Goal: Task Accomplishment & Management: Manage account settings

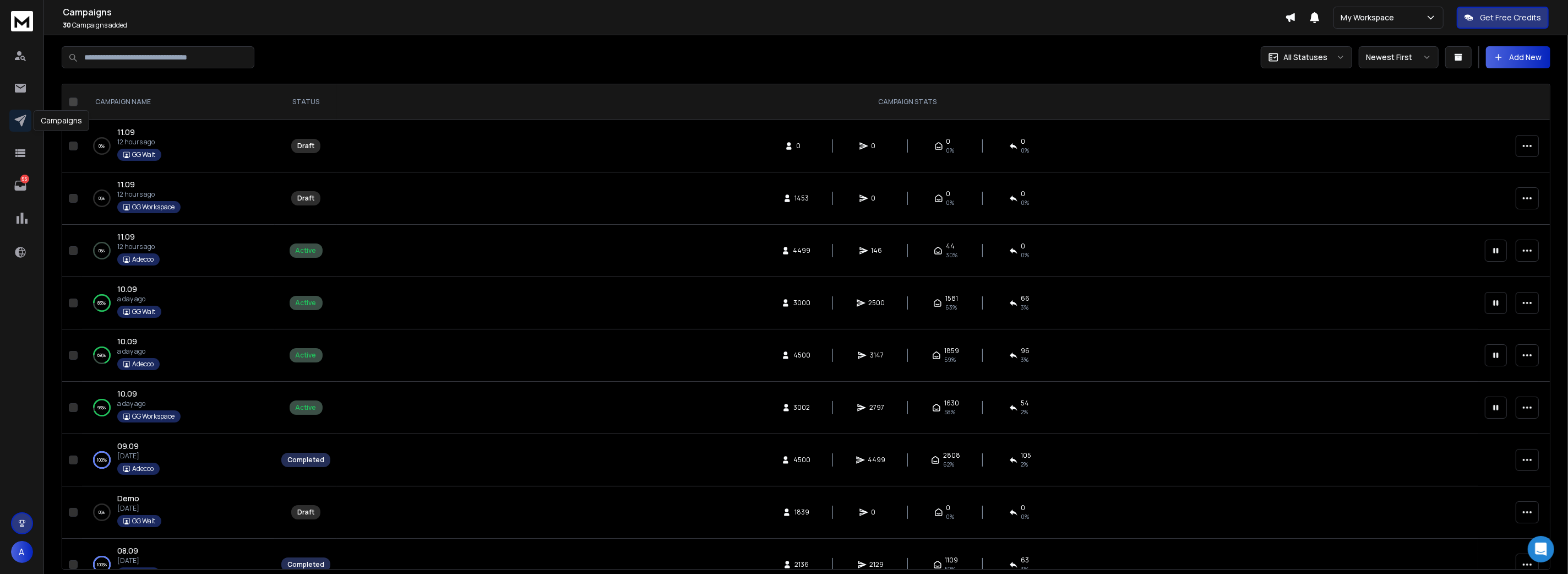
scroll to position [68, 0]
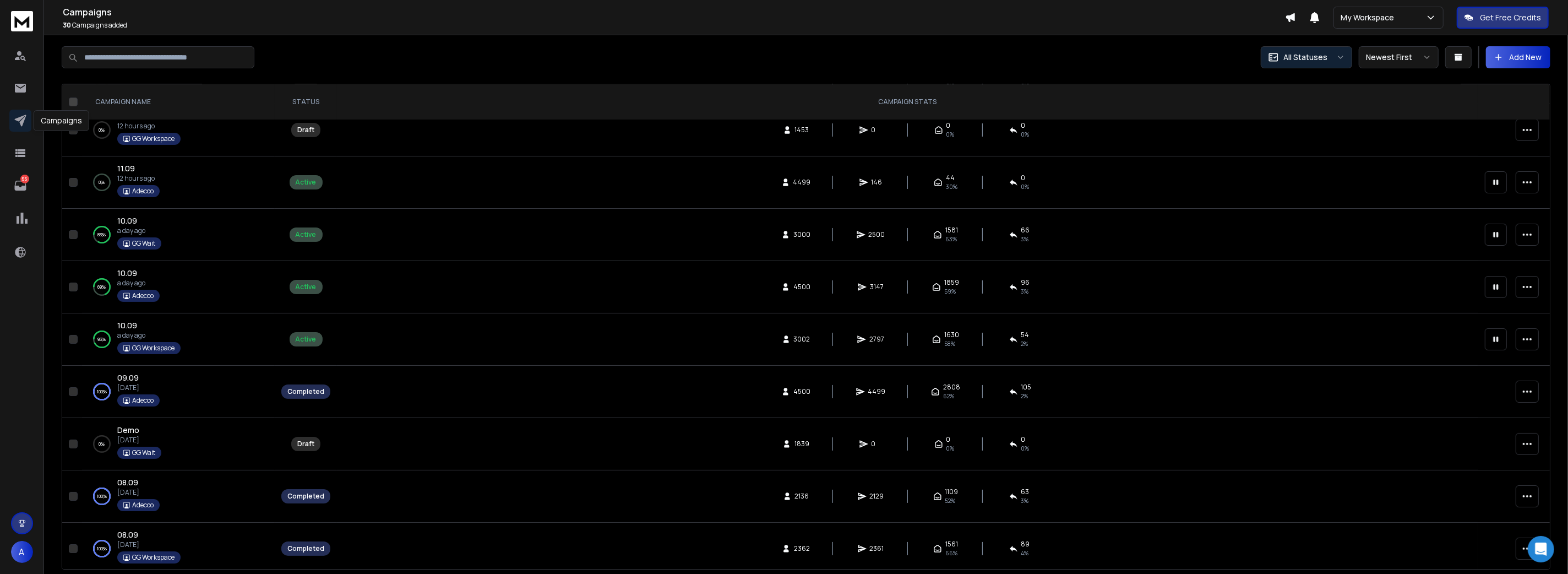
click at [1338, 62] on button "All Statuses" at bounding box center [1307, 57] width 92 height 22
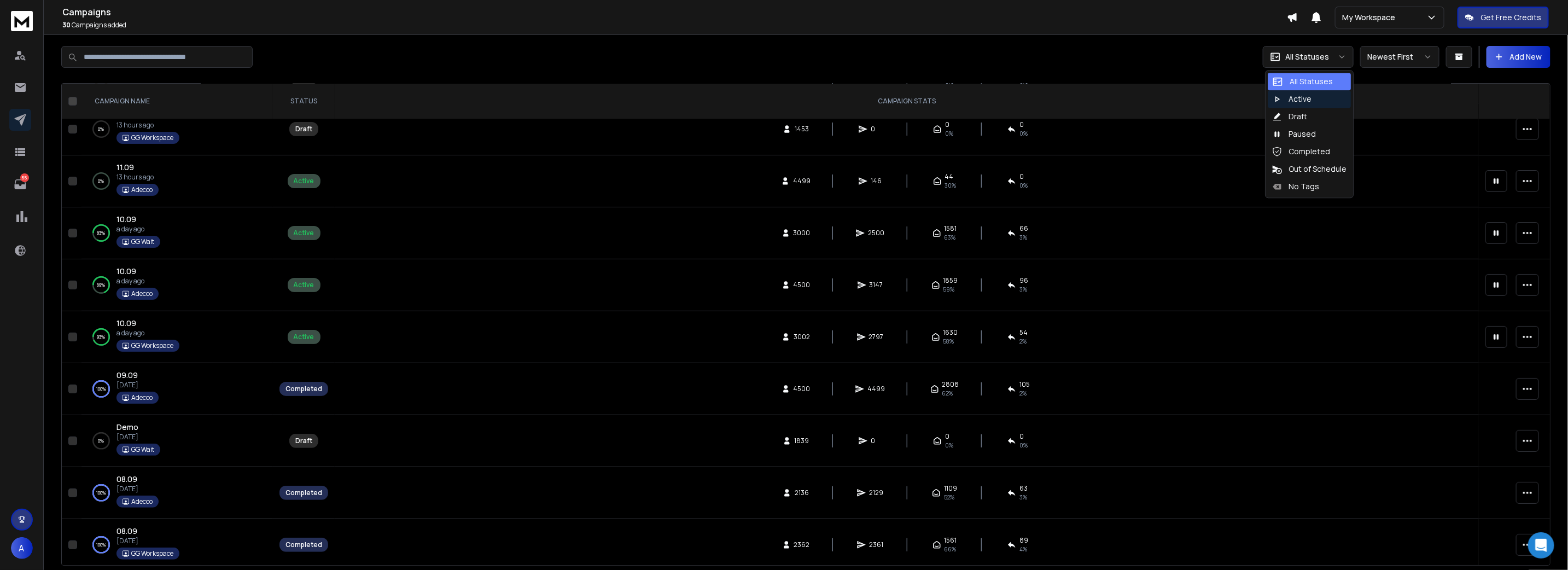
click at [1296, 100] on div "Active" at bounding box center [1291, 98] width 39 height 11
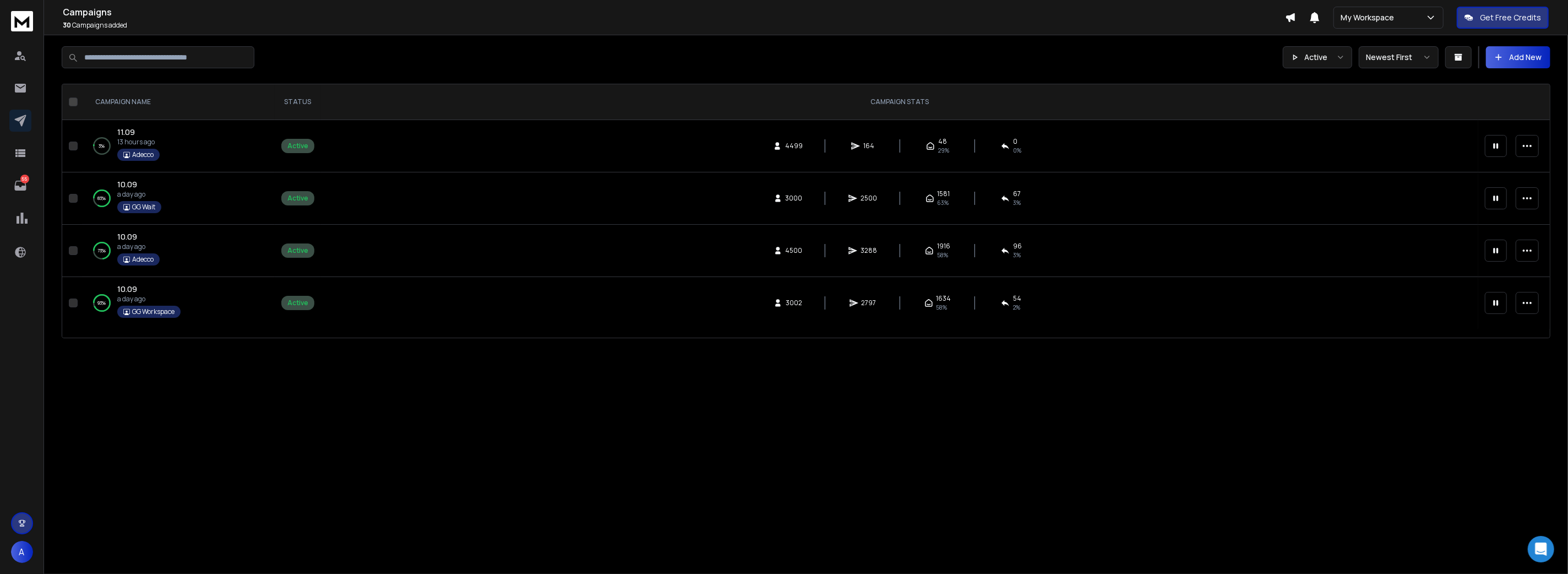
scroll to position [0, 0]
click at [678, 365] on div "Campaigns 30 Campaigns Added Active Newest First Add New CAMPAIGN NAME STATUS C…" at bounding box center [806, 333] width 1489 height 574
click at [405, 156] on td "4499 286 86 30 % 1 0 %" at bounding box center [899, 145] width 1157 height 52
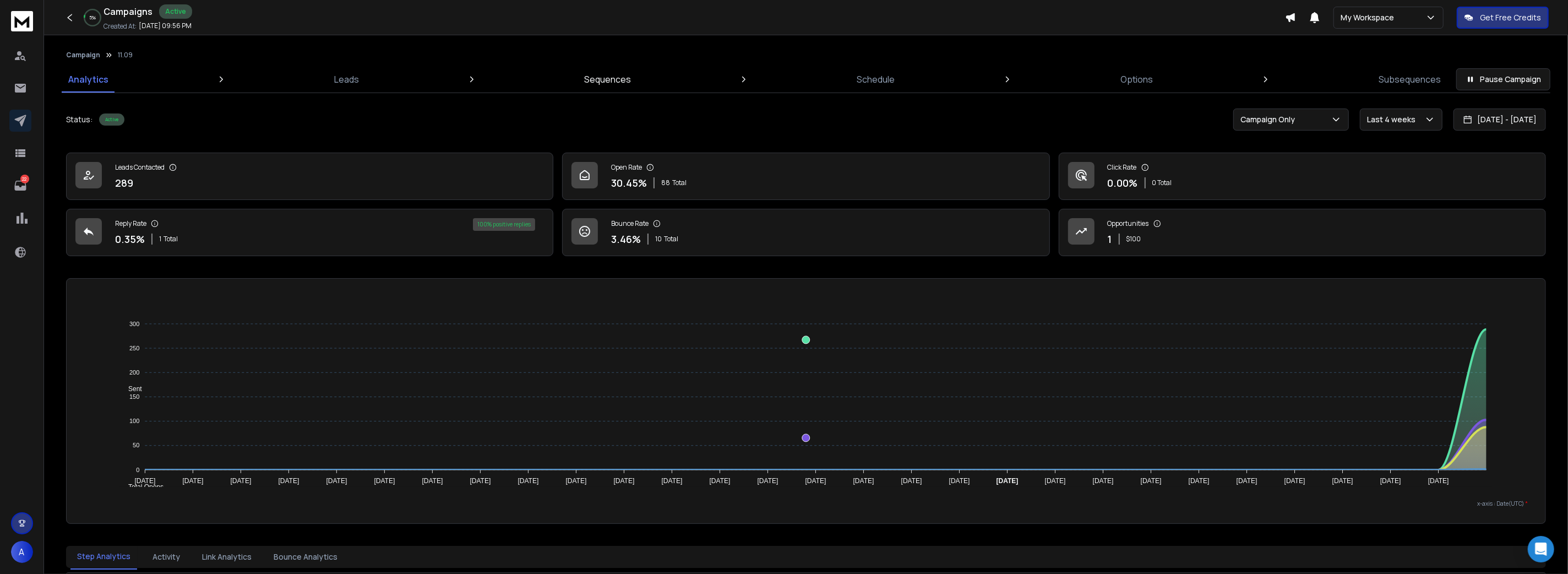
click at [612, 81] on p "Sequences" at bounding box center [608, 79] width 47 height 13
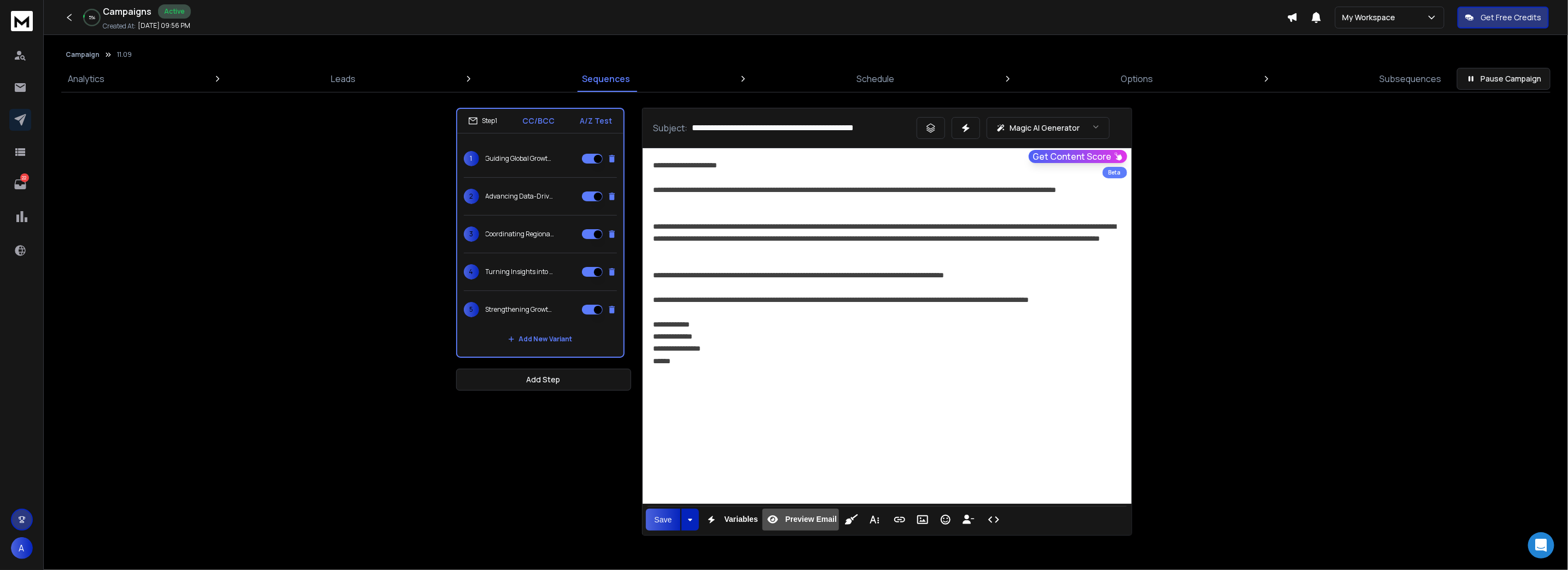
click at [814, 518] on span "Preview Email" at bounding box center [811, 519] width 56 height 9
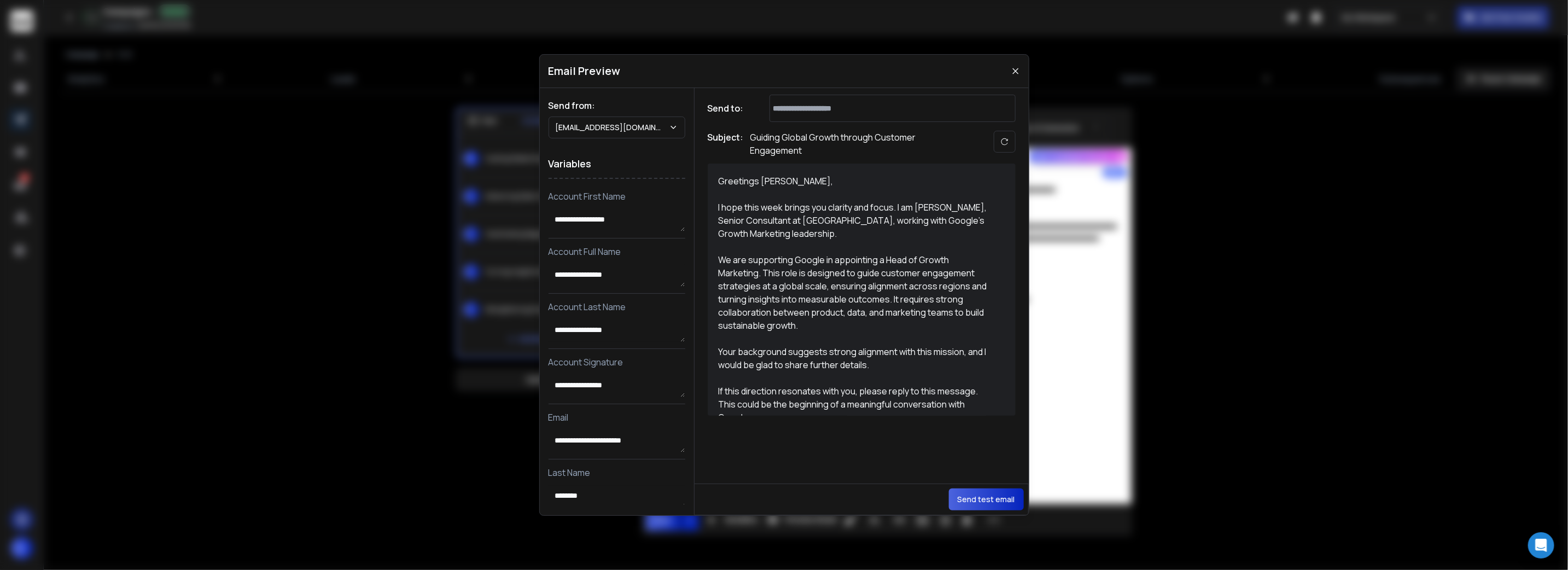
click at [1015, 72] on icon at bounding box center [1016, 71] width 9 height 9
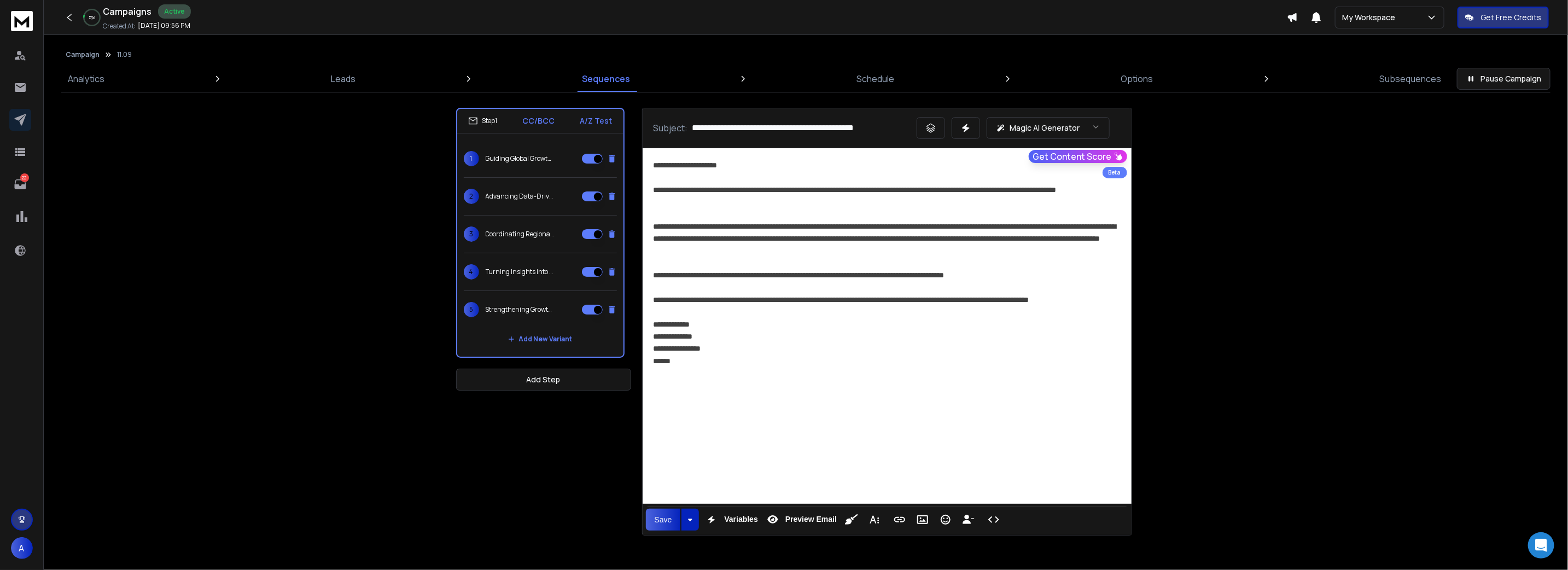
click at [537, 186] on div "2 Advancing Data-Driven Strategies for Global Marketing" at bounding box center [540, 196] width 153 height 38
click at [517, 233] on p "Coordinating Regional Insights into Unified Global Growth" at bounding box center [520, 234] width 70 height 9
click at [513, 268] on p "Turning Insights into Lasting Global Marketing Outcomes" at bounding box center [520, 272] width 70 height 9
click at [520, 302] on div "5 Strengthening Growth through Global Strategic Collaboration" at bounding box center [510, 310] width 92 height 16
type input "**********"
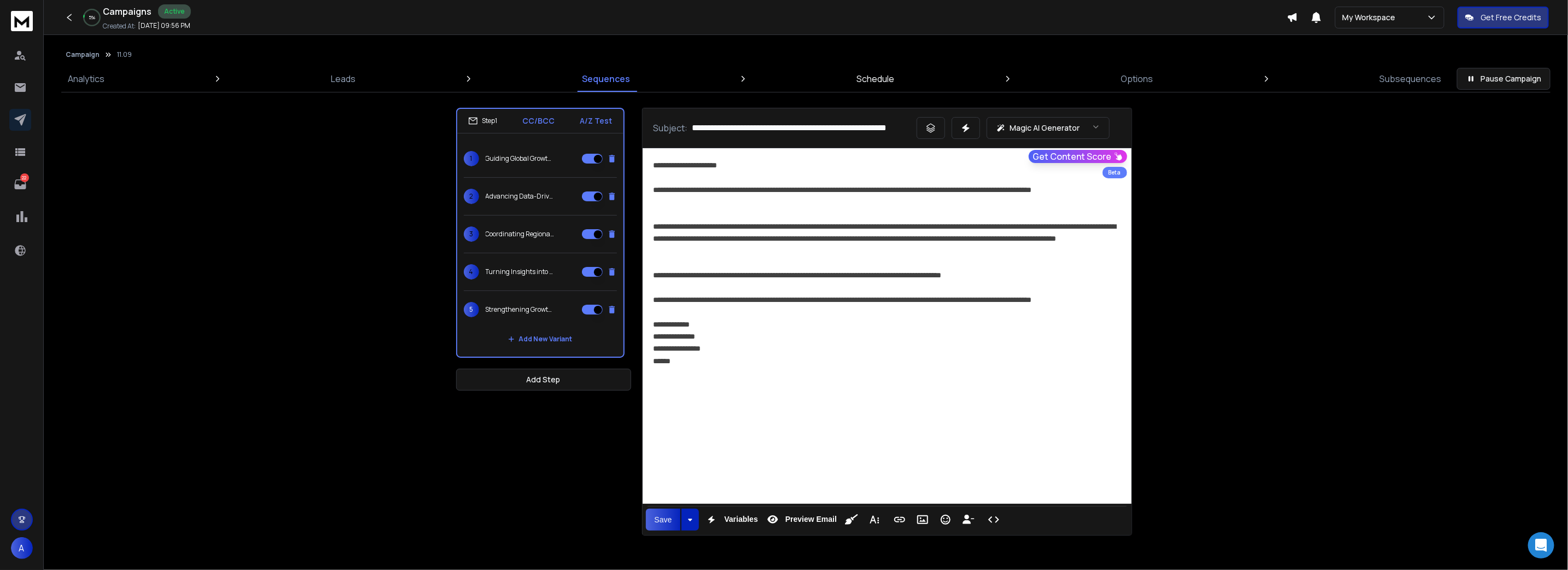
click at [886, 77] on p "Schedule" at bounding box center [875, 78] width 38 height 13
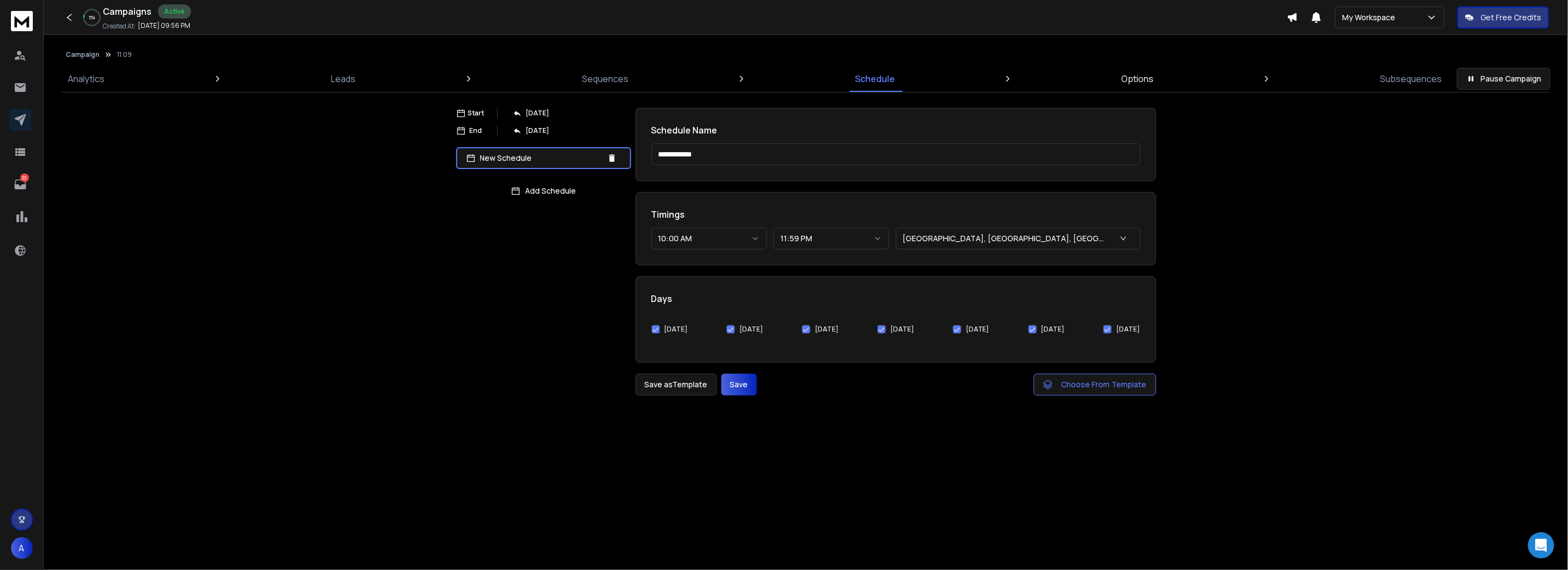
click at [1144, 78] on p "Options" at bounding box center [1137, 78] width 32 height 13
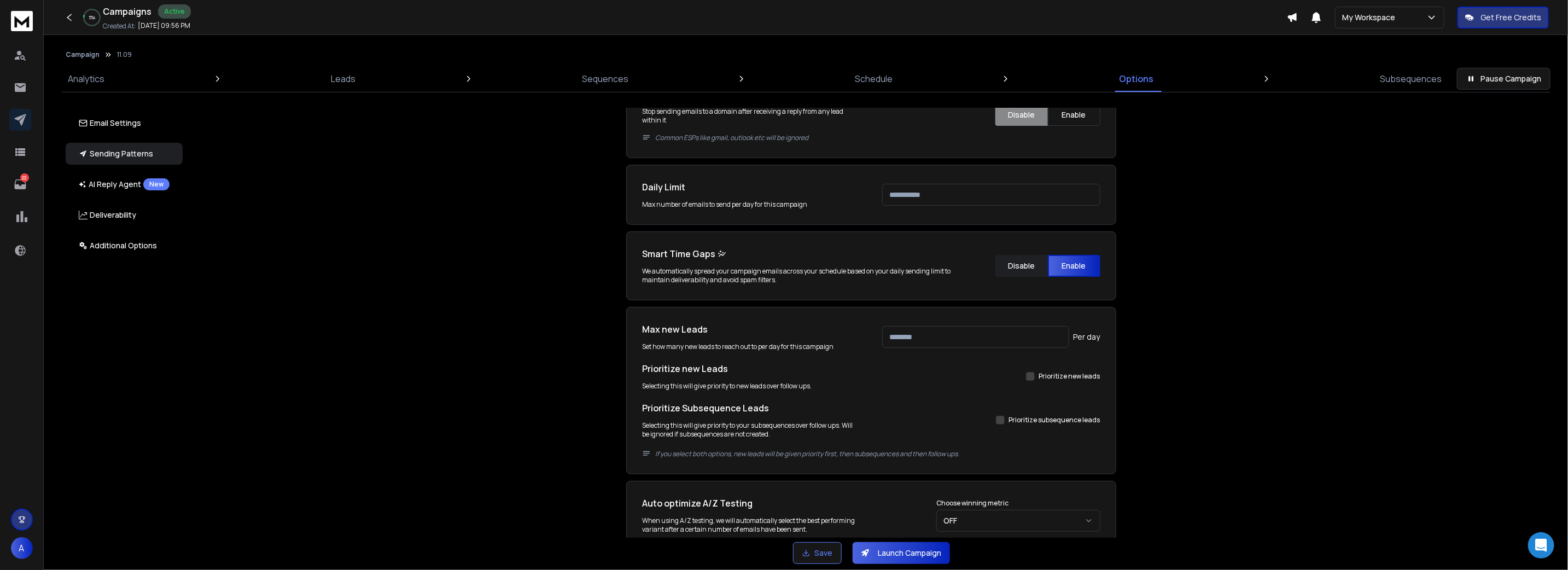
scroll to position [683, 0]
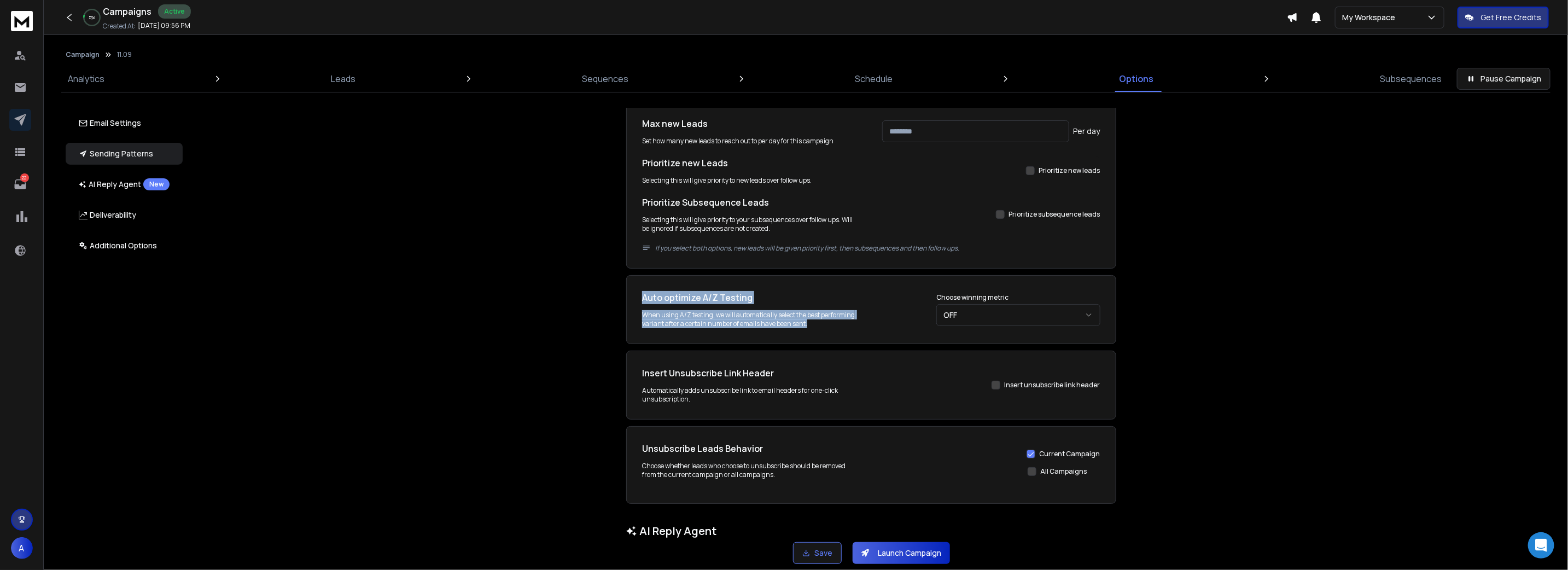
drag, startPoint x: 634, startPoint y: 295, endPoint x: 829, endPoint y: 320, distance: 196.6
click at [829, 320] on div "**********" at bounding box center [871, 309] width 490 height 69
click at [872, 327] on div "**********" at bounding box center [871, 309] width 490 height 69
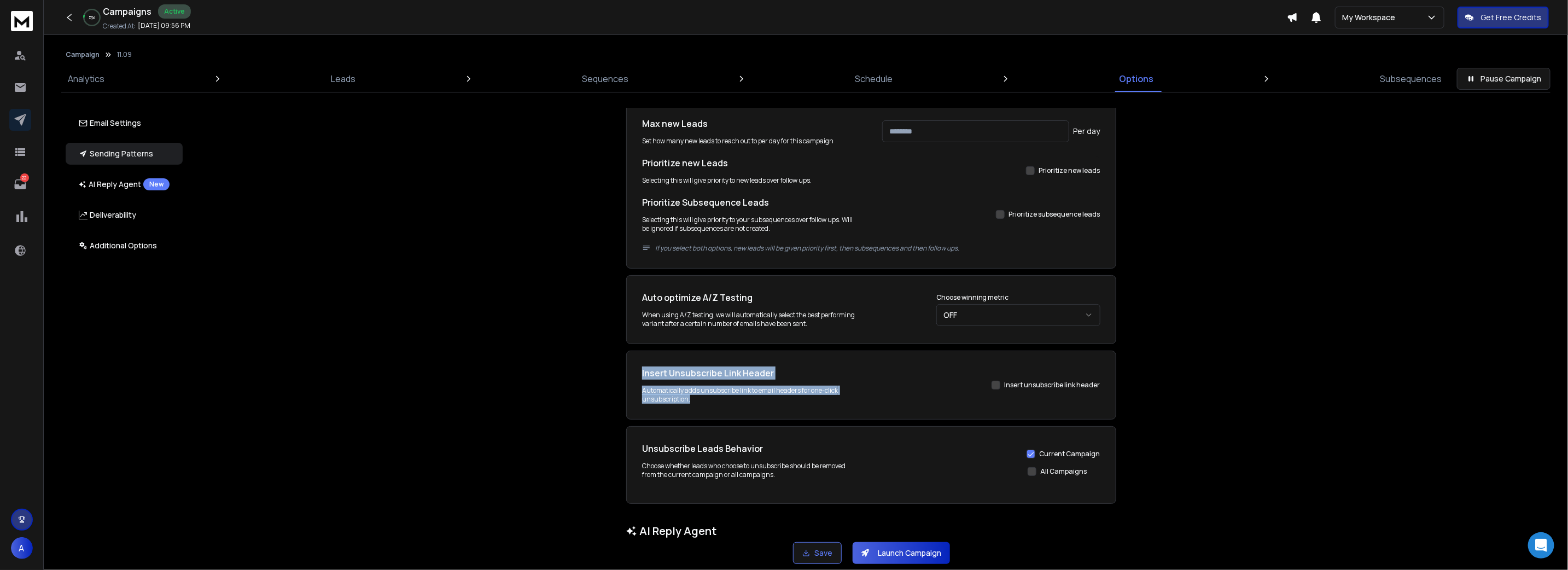
drag, startPoint x: 634, startPoint y: 371, endPoint x: 733, endPoint y: 398, distance: 102.6
click at [734, 400] on div "Insert Unsubscribe Link Header Automatically adds unsubscribe link to email hea…" at bounding box center [871, 385] width 490 height 69
click at [991, 381] on button "Insert unsubscribe link header" at bounding box center [996, 385] width 9 height 9
click at [993, 382] on button "Insert unsubscribe link header" at bounding box center [996, 385] width 9 height 9
click at [993, 381] on button "Insert unsubscribe link header" at bounding box center [996, 385] width 9 height 9
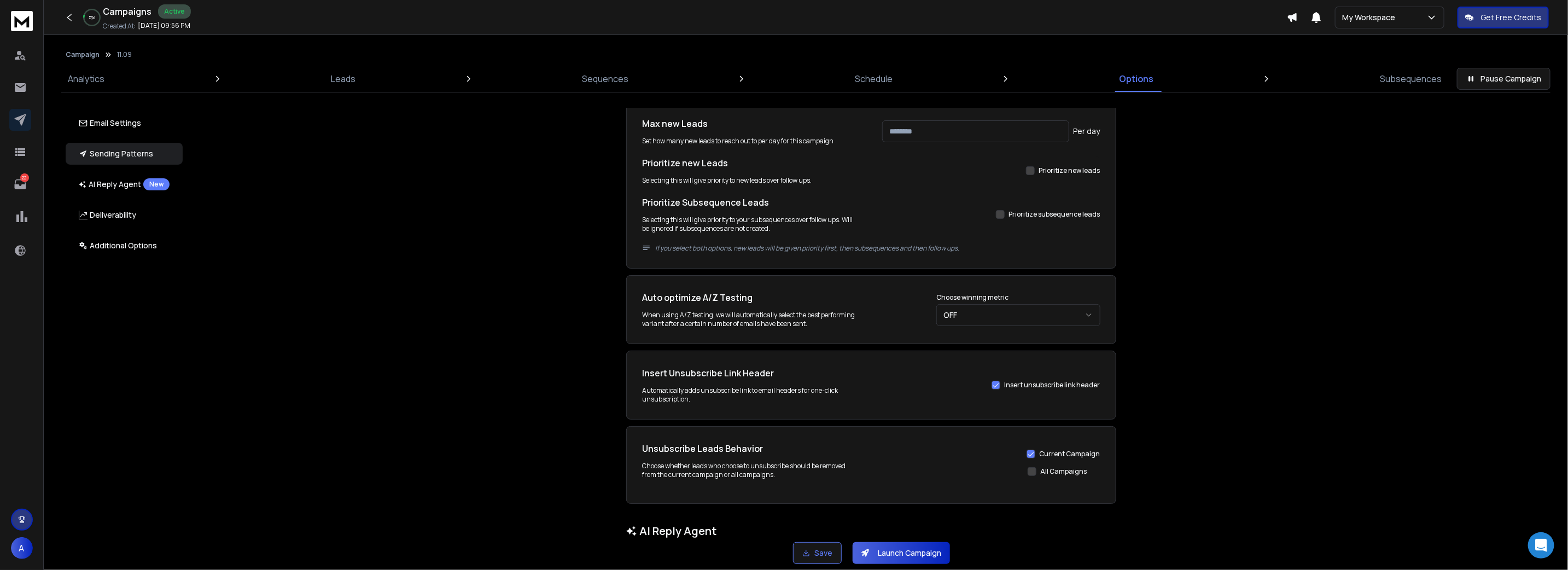
click at [952, 402] on div "Insert Unsubscribe Link Header Automatically adds unsubscribe link to email hea…" at bounding box center [871, 385] width 490 height 69
drag, startPoint x: 642, startPoint y: 440, endPoint x: 754, endPoint y: 450, distance: 112.4
click at [754, 450] on div "Unsubscribe Leads Behavior Choose whether leads who choose to unsubscribe shoul…" at bounding box center [871, 465] width 490 height 78
click at [915, 402] on div "Insert Unsubscribe Link Header Automatically adds unsubscribe link to email hea…" at bounding box center [871, 385] width 490 height 69
click at [813, 551] on button "Save" at bounding box center [817, 552] width 48 height 22
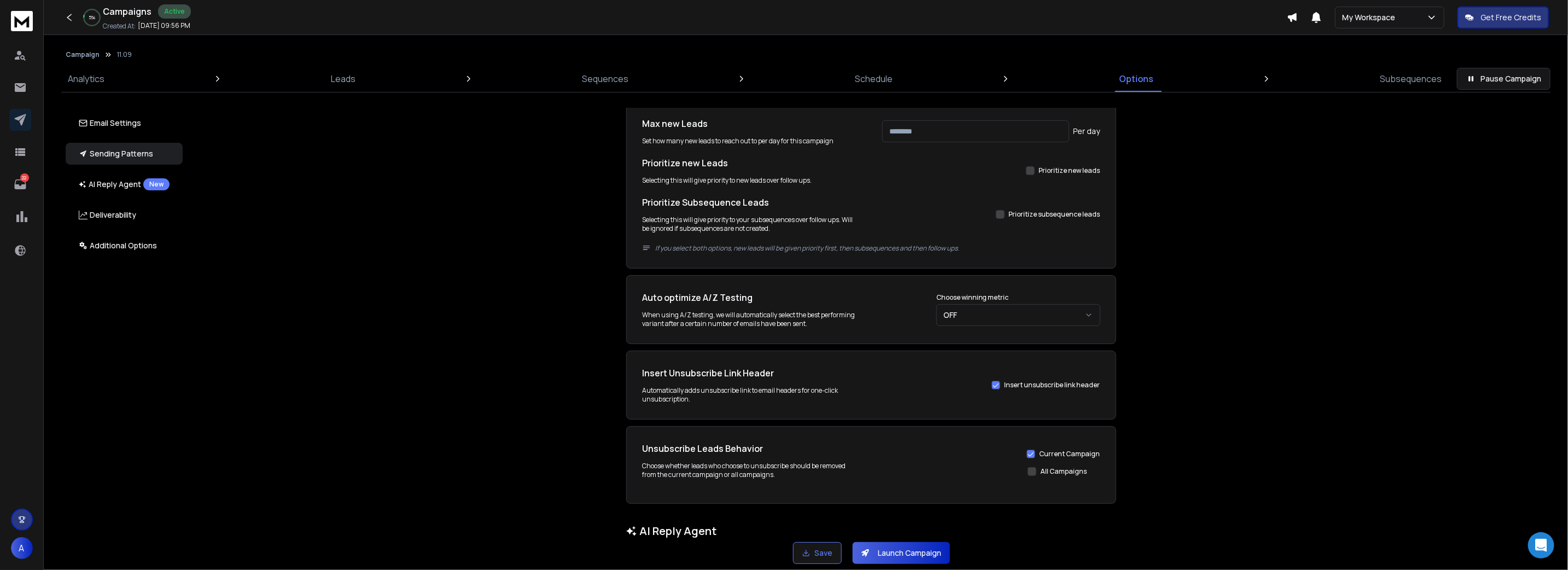
click at [920, 551] on button "Launch Campaign" at bounding box center [901, 552] width 98 height 22
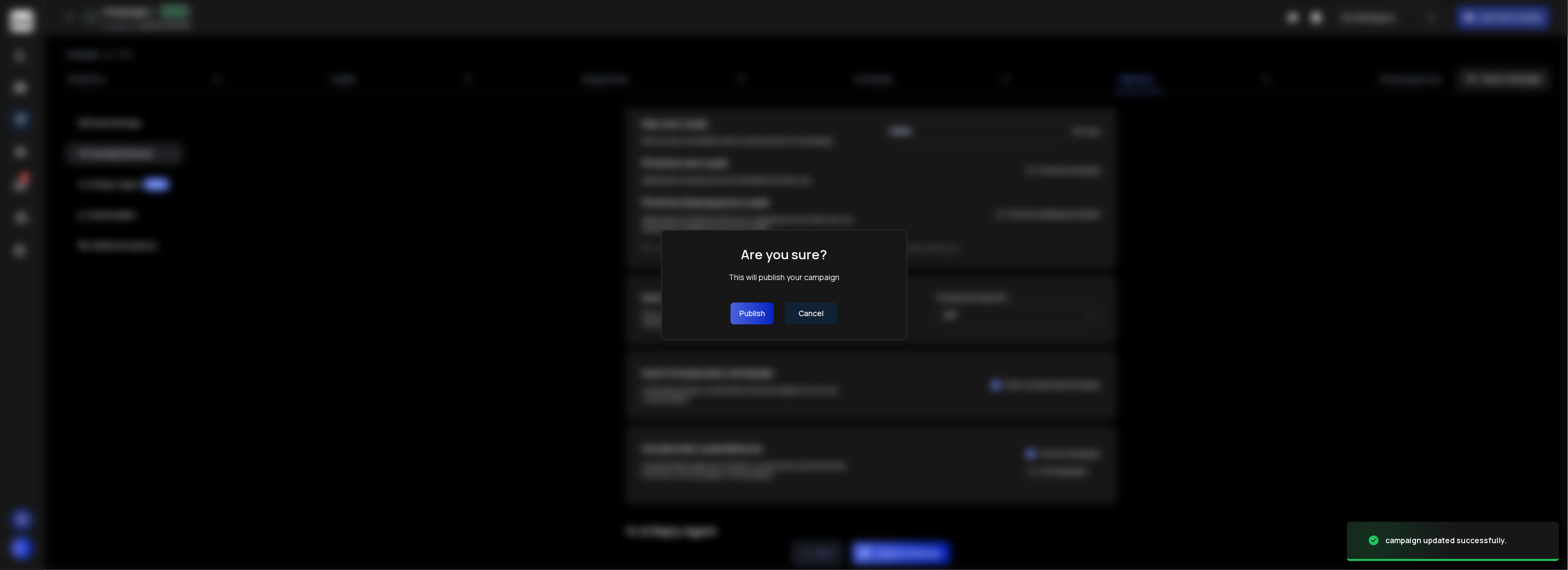
click at [773, 310] on button "Publish" at bounding box center [752, 313] width 43 height 22
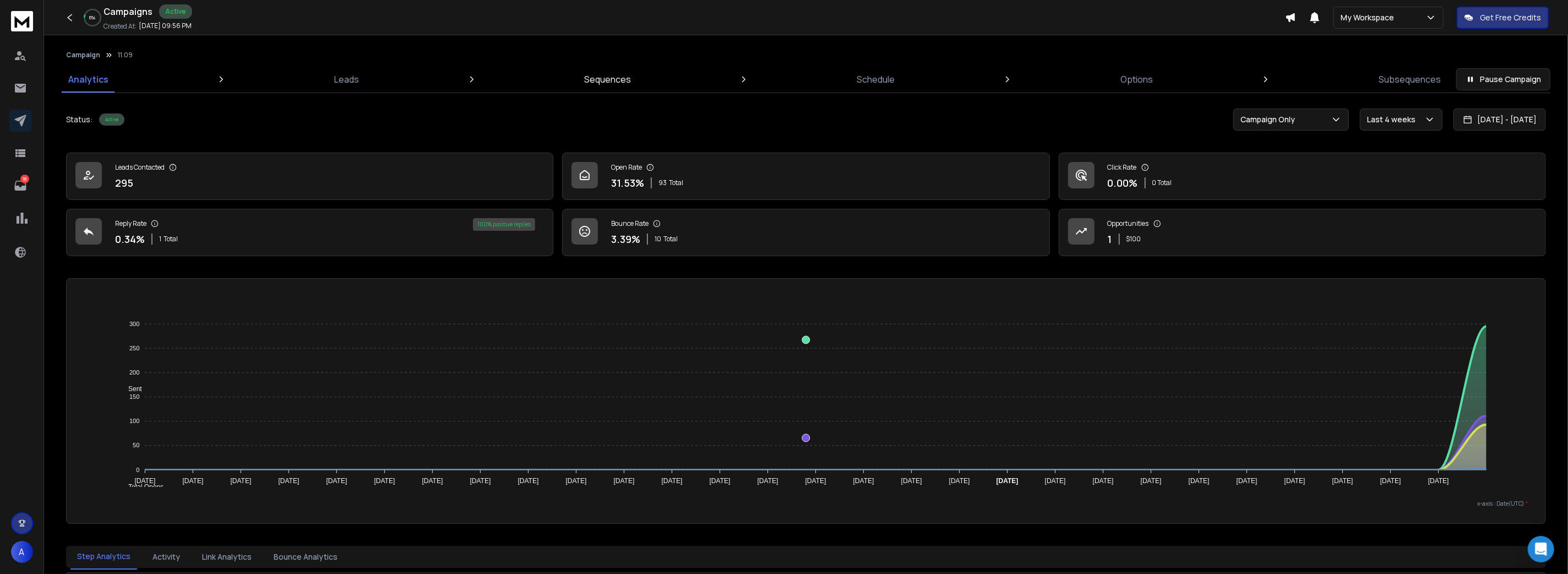
click at [617, 80] on p "Sequences" at bounding box center [608, 79] width 47 height 13
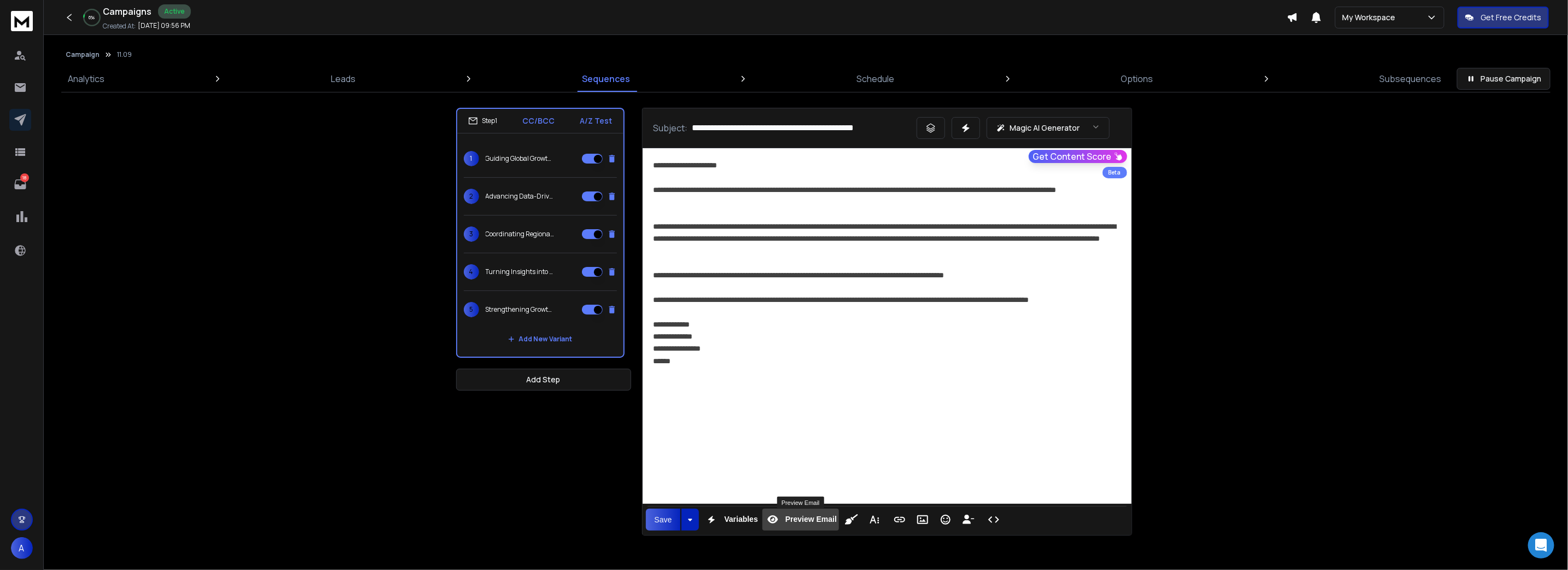
click at [800, 520] on span "Preview Email" at bounding box center [811, 519] width 56 height 9
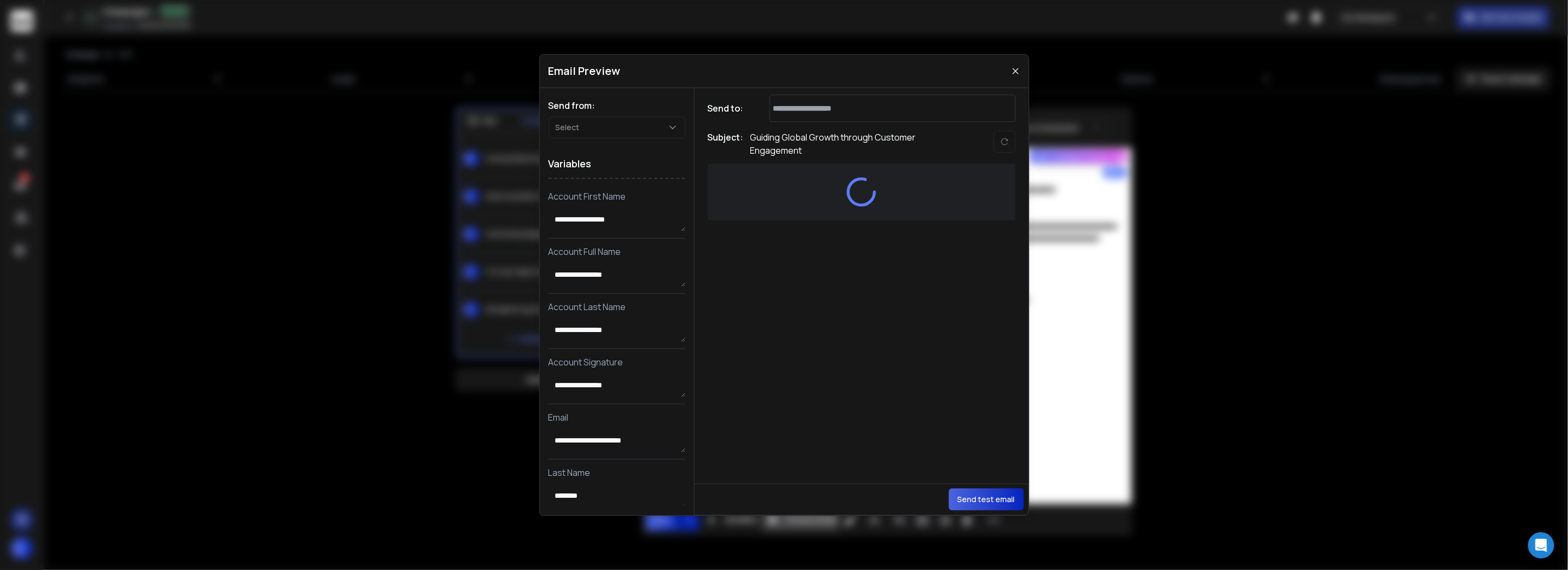
type textarea "**********"
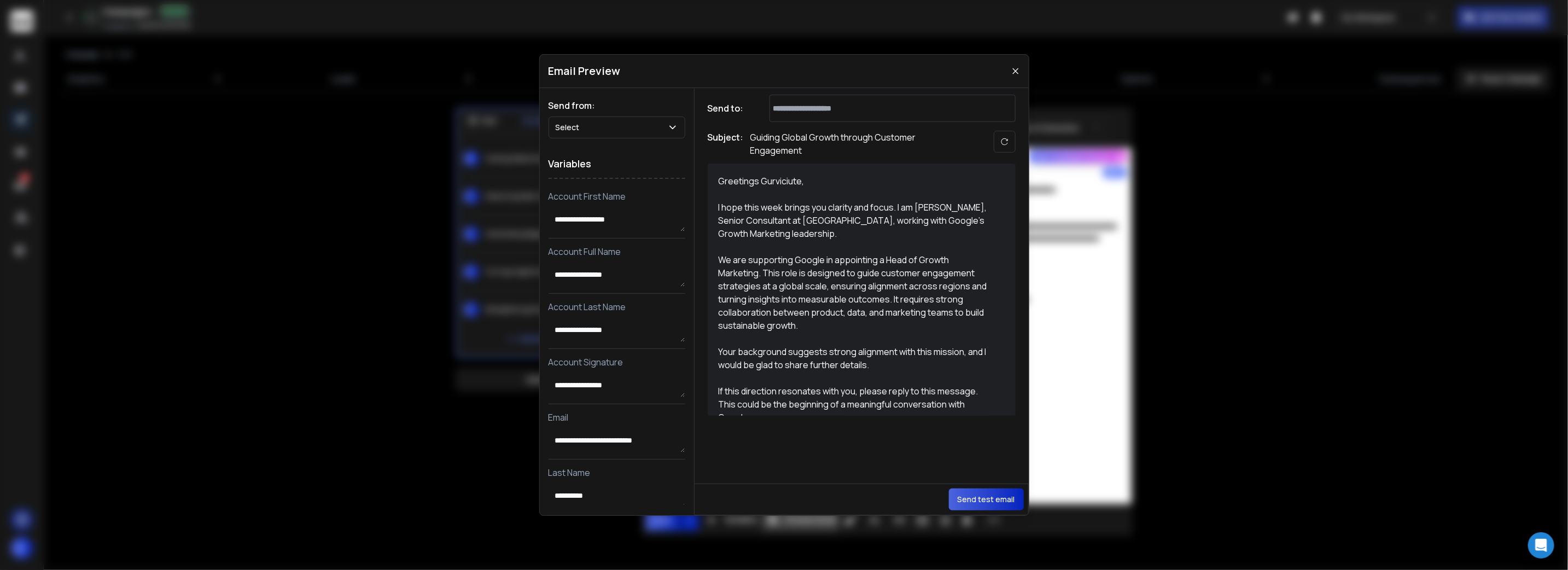
type textarea "**"
type textarea "**********"
type textarea "*******"
type textarea "**"
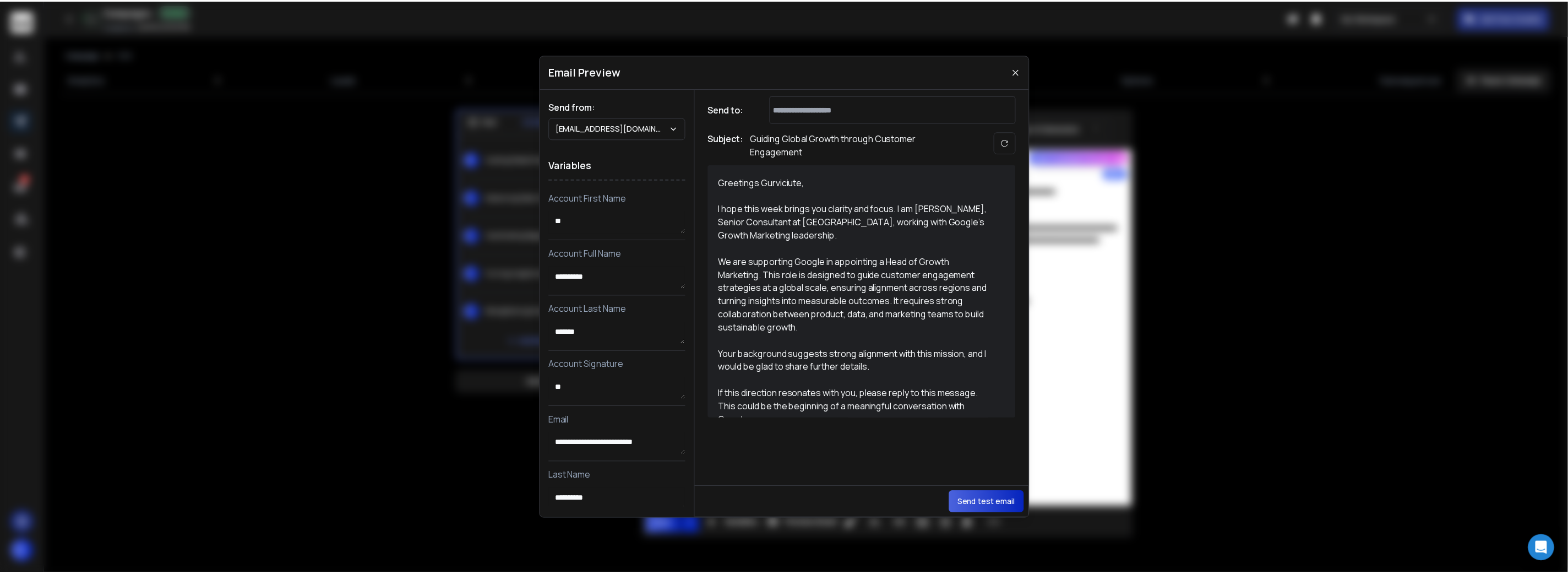
scroll to position [87, 0]
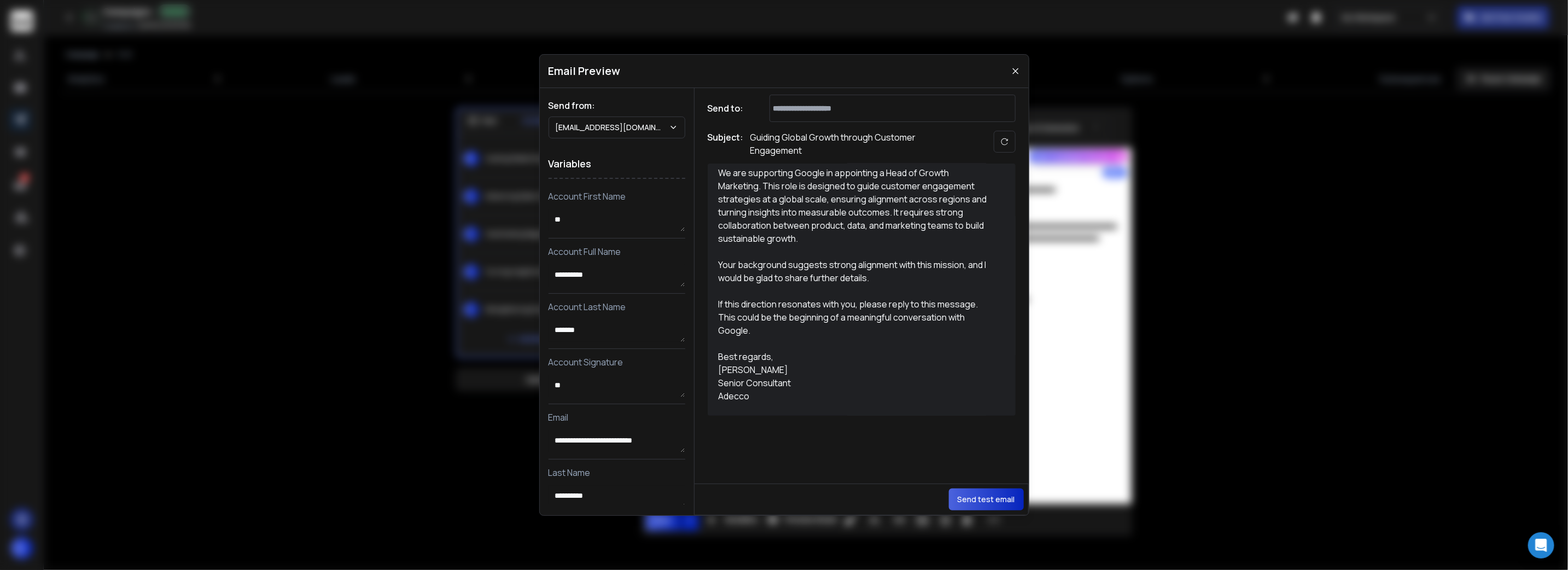
click at [1015, 70] on icon at bounding box center [1016, 71] width 9 height 9
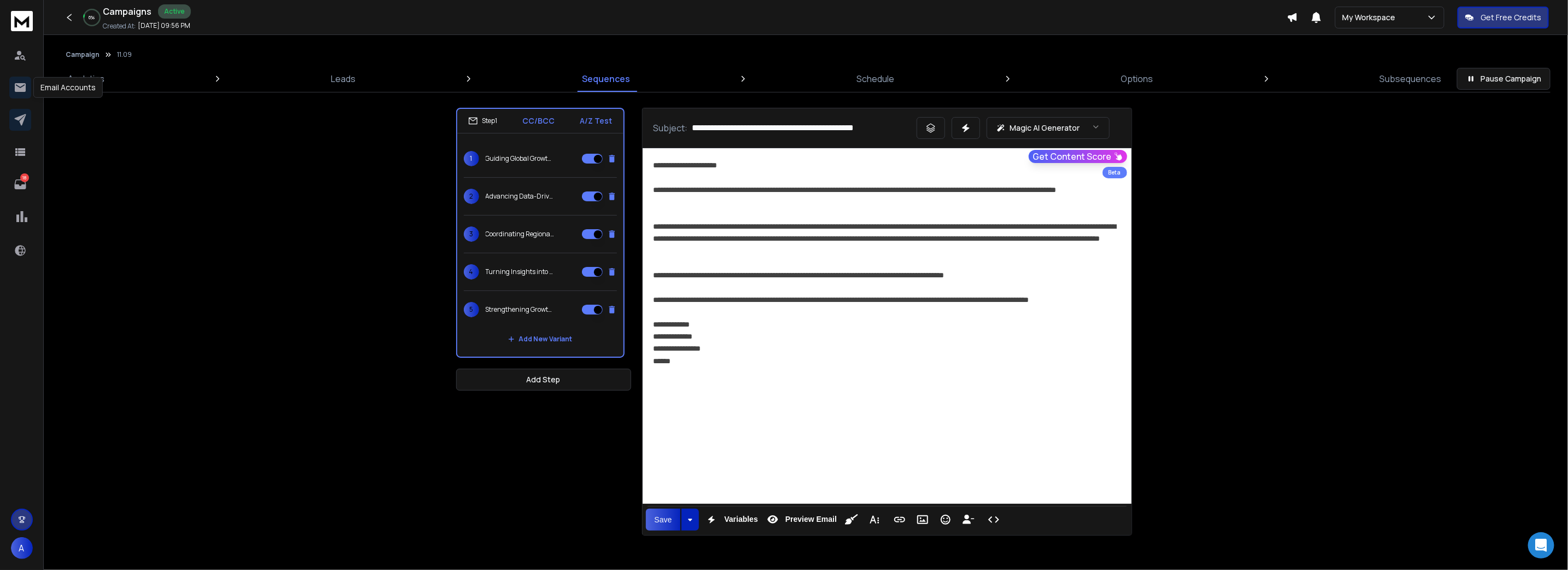
click at [18, 90] on icon at bounding box center [20, 88] width 11 height 9
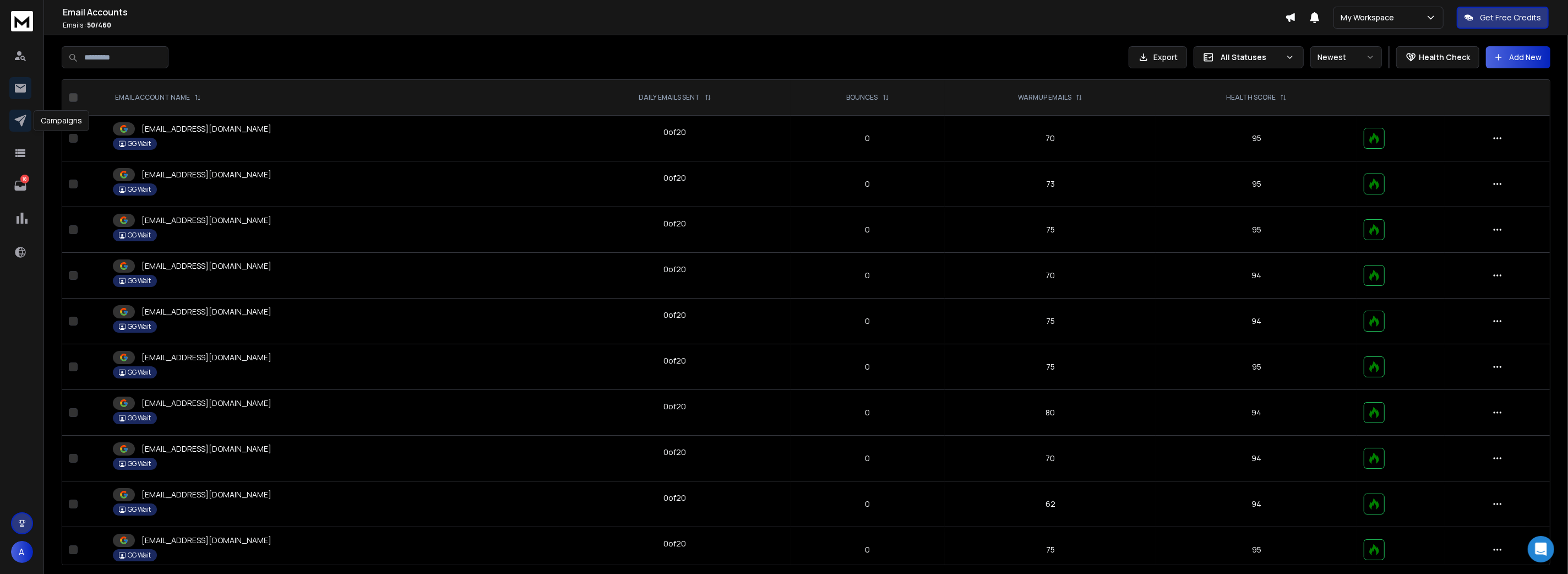
click at [23, 125] on icon at bounding box center [20, 120] width 13 height 13
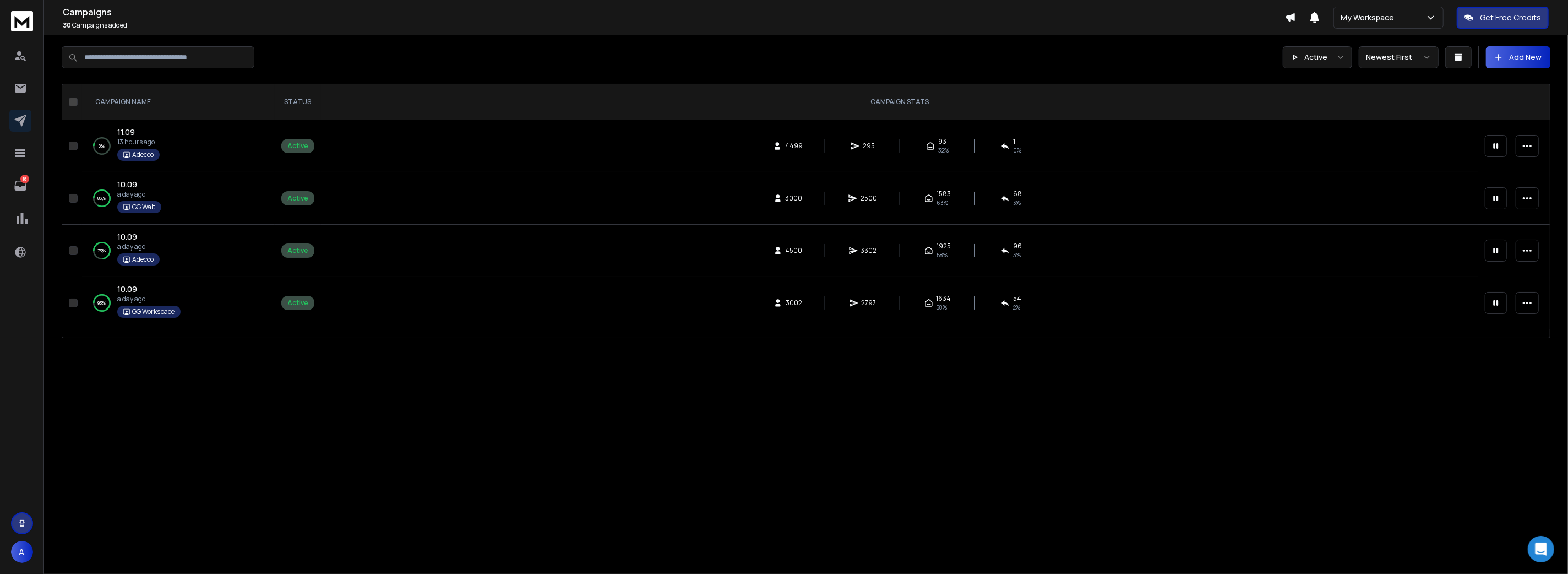
click at [661, 138] on div "4499 295 93 32 % 1 0 %" at bounding box center [899, 145] width 1144 height 18
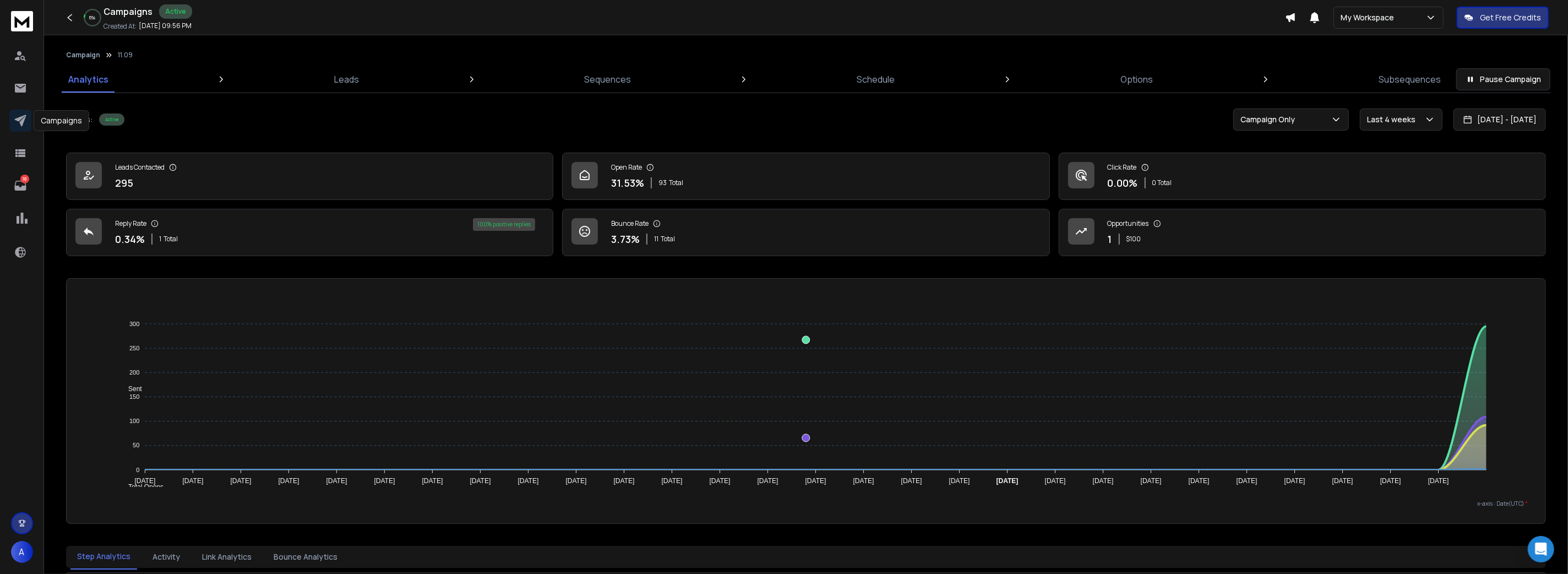
click at [16, 116] on icon at bounding box center [20, 120] width 13 height 13
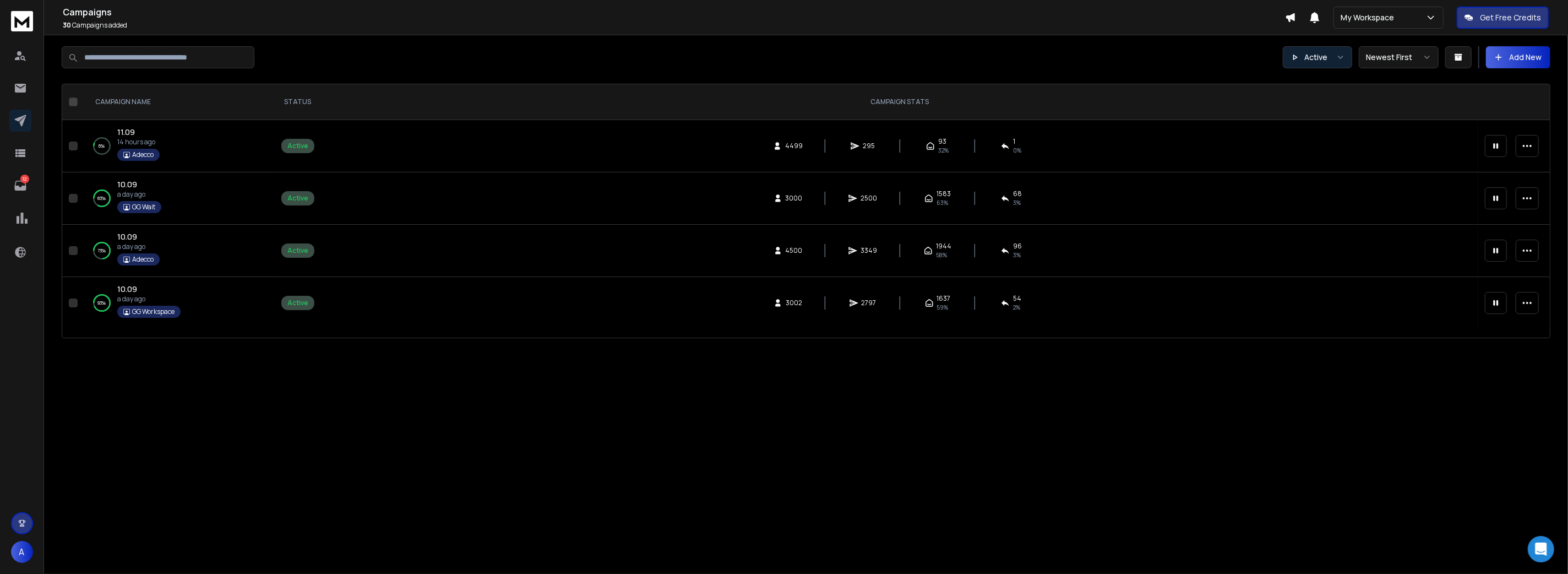
click at [1343, 56] on icon "button" at bounding box center [1341, 57] width 4 height 2
click at [1332, 80] on div "All Statuses" at bounding box center [1333, 82] width 61 height 11
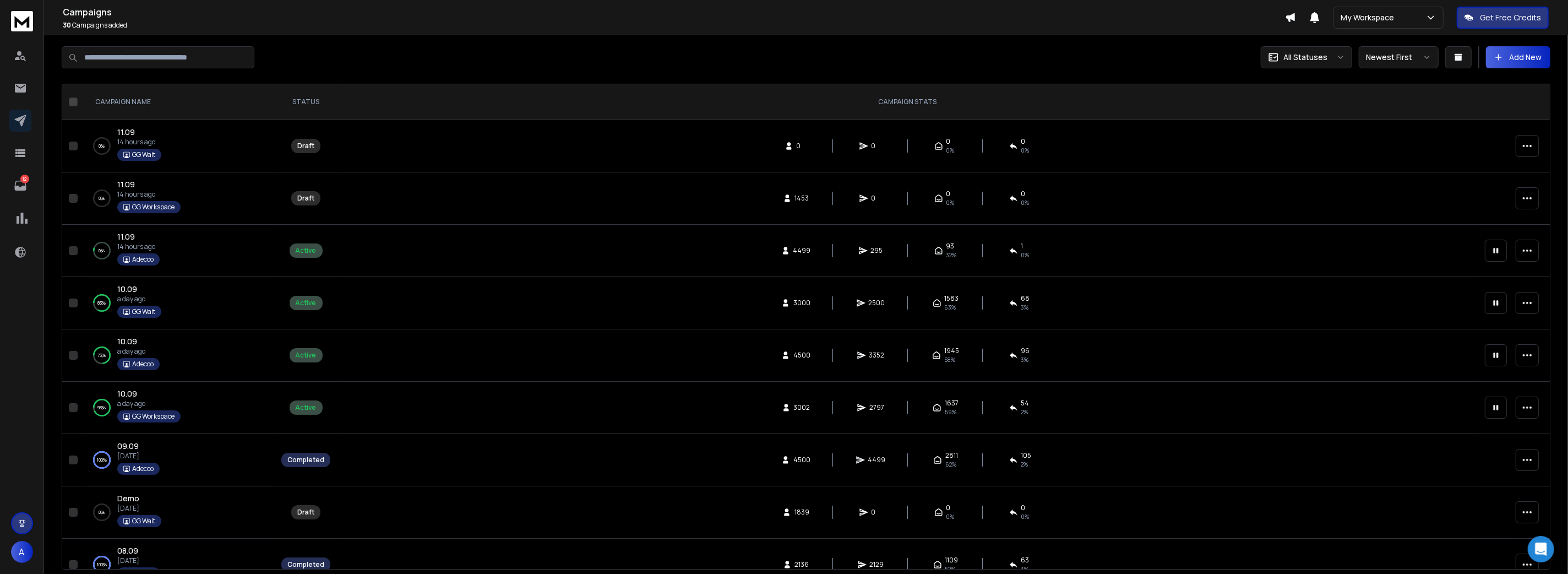
click at [655, 253] on div "4499 295 93 32 % 1 0 %" at bounding box center [907, 250] width 1128 height 18
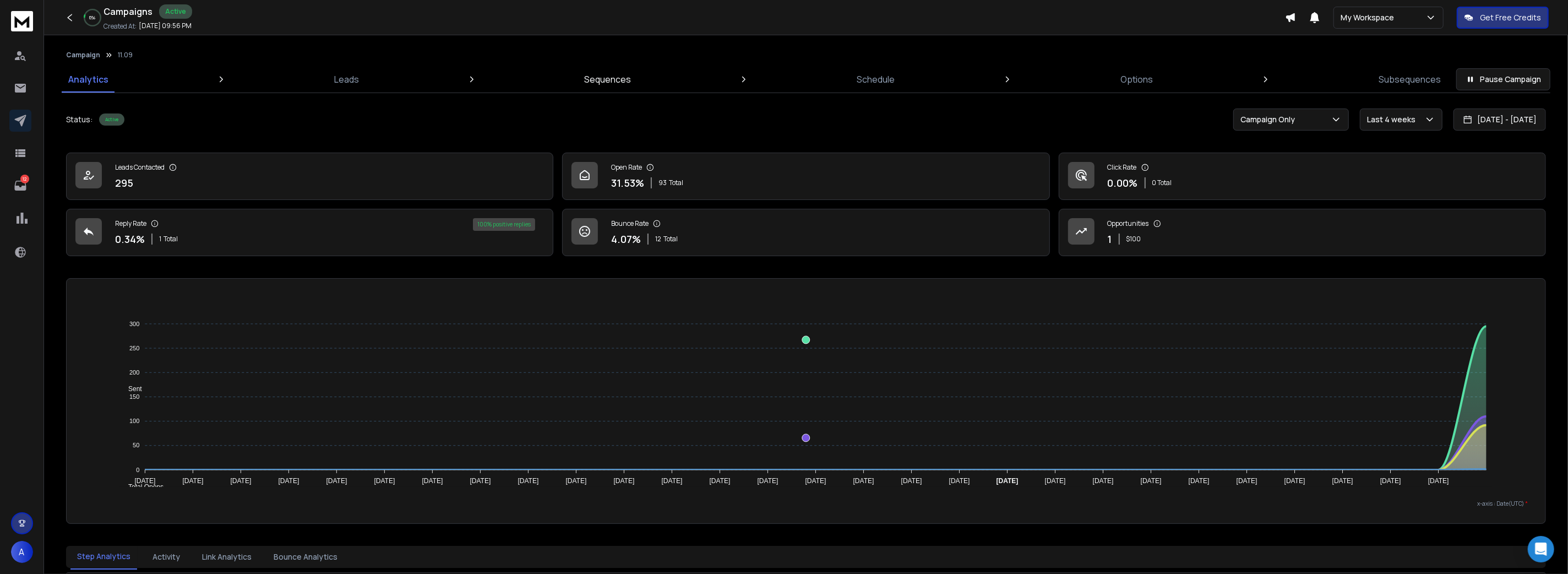
click at [613, 80] on p "Sequences" at bounding box center [608, 79] width 47 height 13
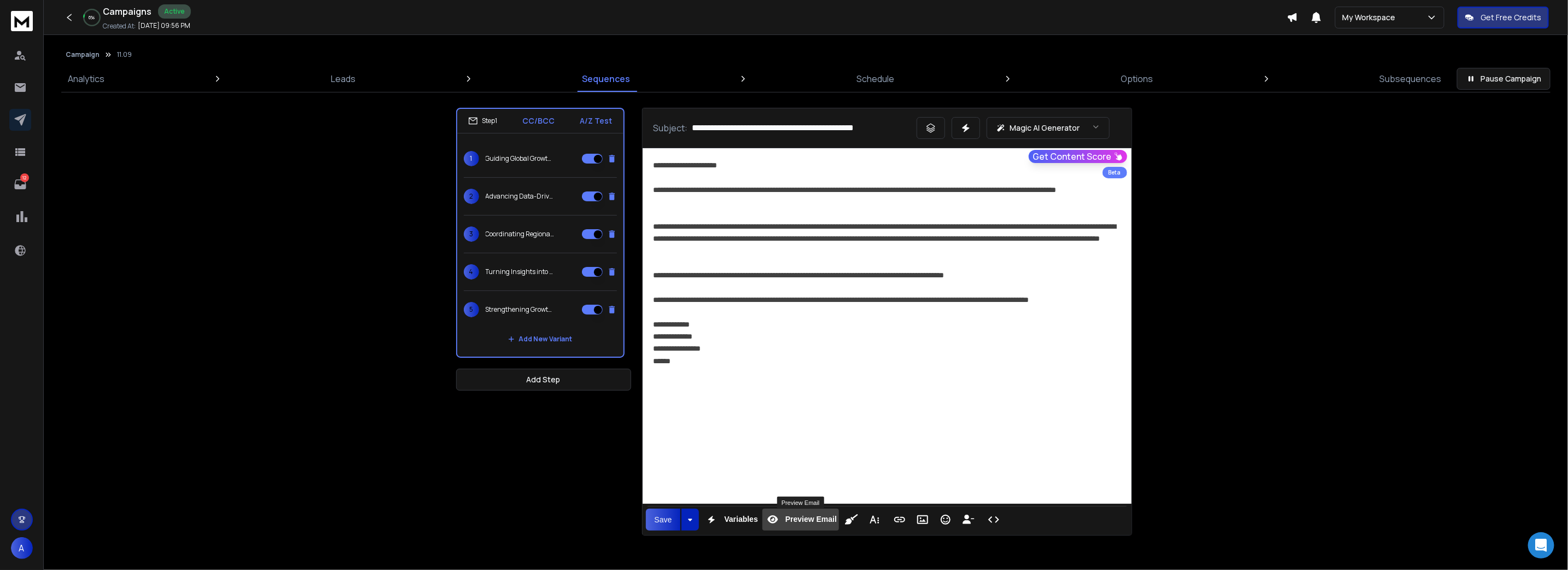
click at [804, 522] on span "Preview Email" at bounding box center [811, 519] width 56 height 9
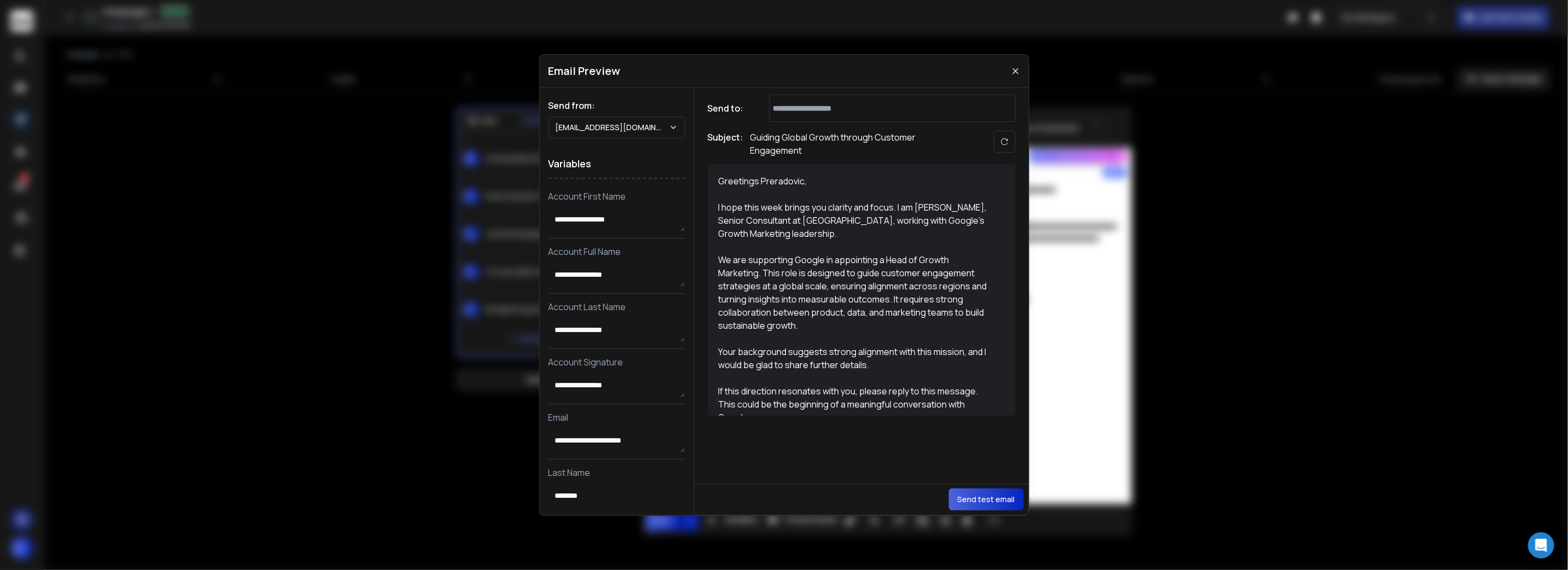
click at [825, 103] on input at bounding box center [892, 108] width 238 height 20
click at [815, 107] on input at bounding box center [892, 108] width 238 height 20
click at [941, 110] on input at bounding box center [1056, 108] width 238 height 20
click at [982, 498] on button "Send test email" at bounding box center [986, 499] width 75 height 22
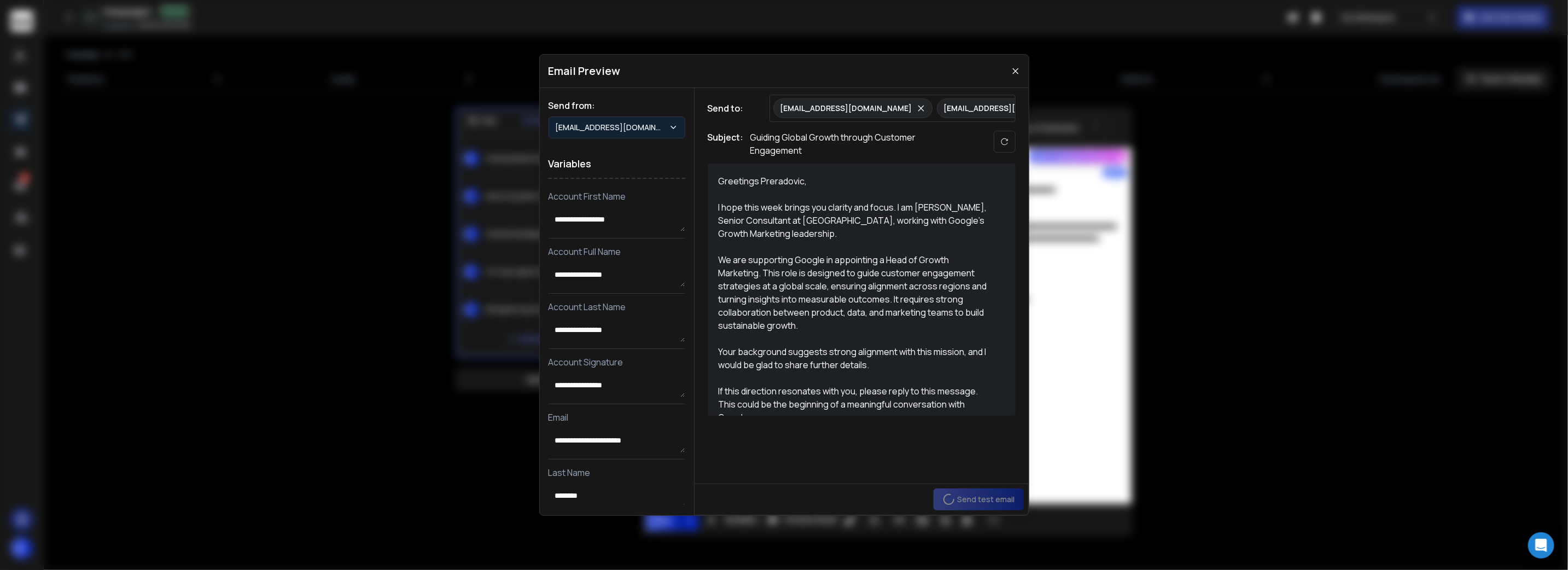
click at [663, 127] on p "[EMAIL_ADDRESS][DOMAIN_NAME]" at bounding box center [612, 127] width 113 height 11
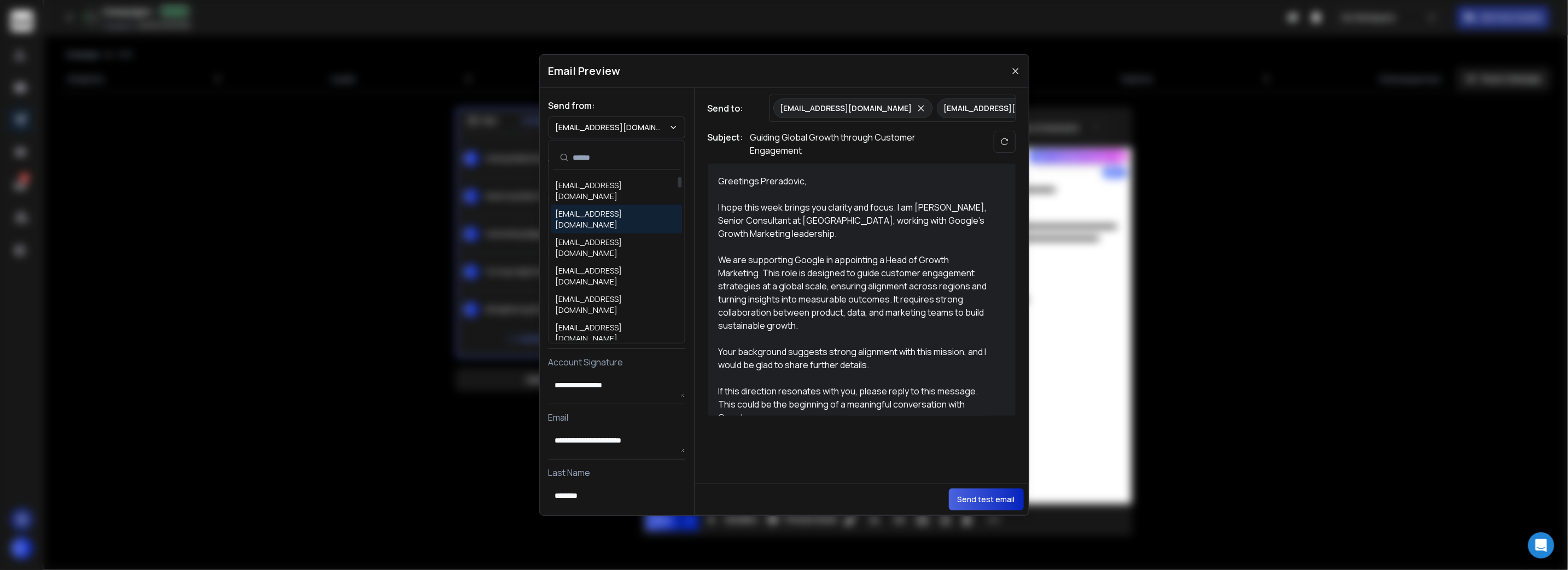
click at [614, 209] on div "[EMAIL_ADDRESS][DOMAIN_NAME]" at bounding box center [617, 219] width 122 height 22
click at [980, 494] on button "Send test email" at bounding box center [986, 499] width 75 height 22
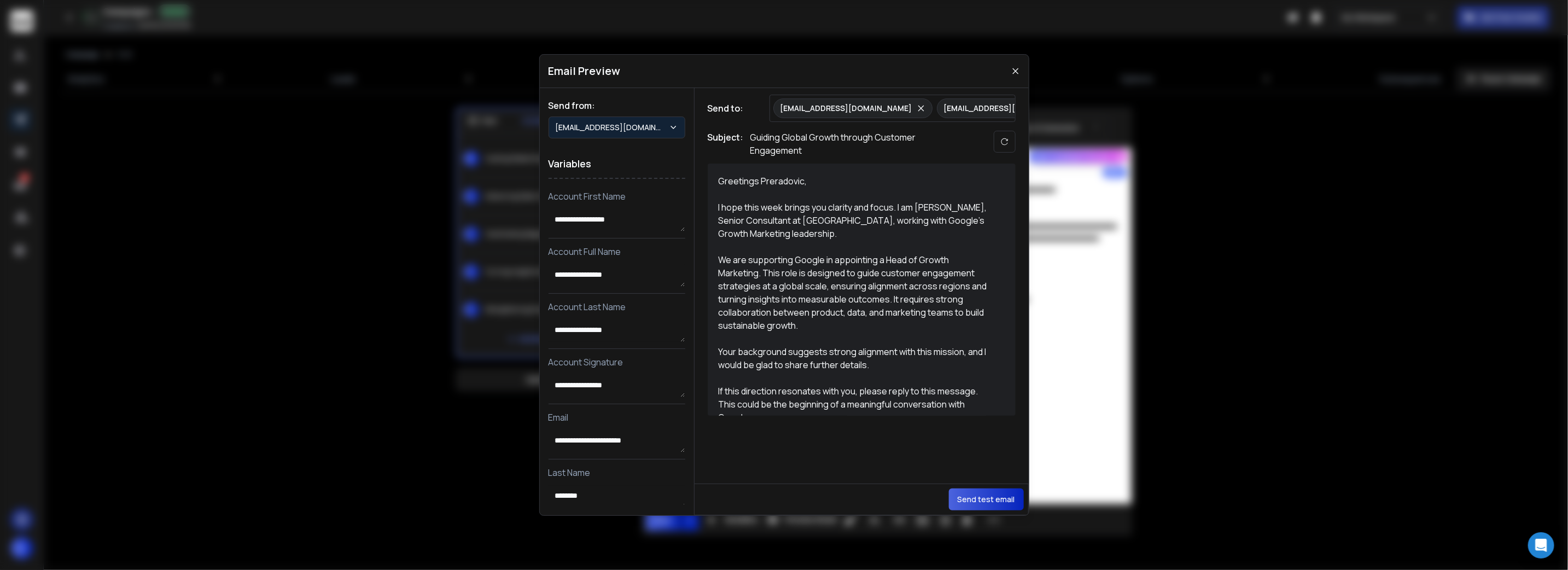
click at [659, 130] on div "[EMAIL_ADDRESS][DOMAIN_NAME]" at bounding box center [617, 127] width 122 height 11
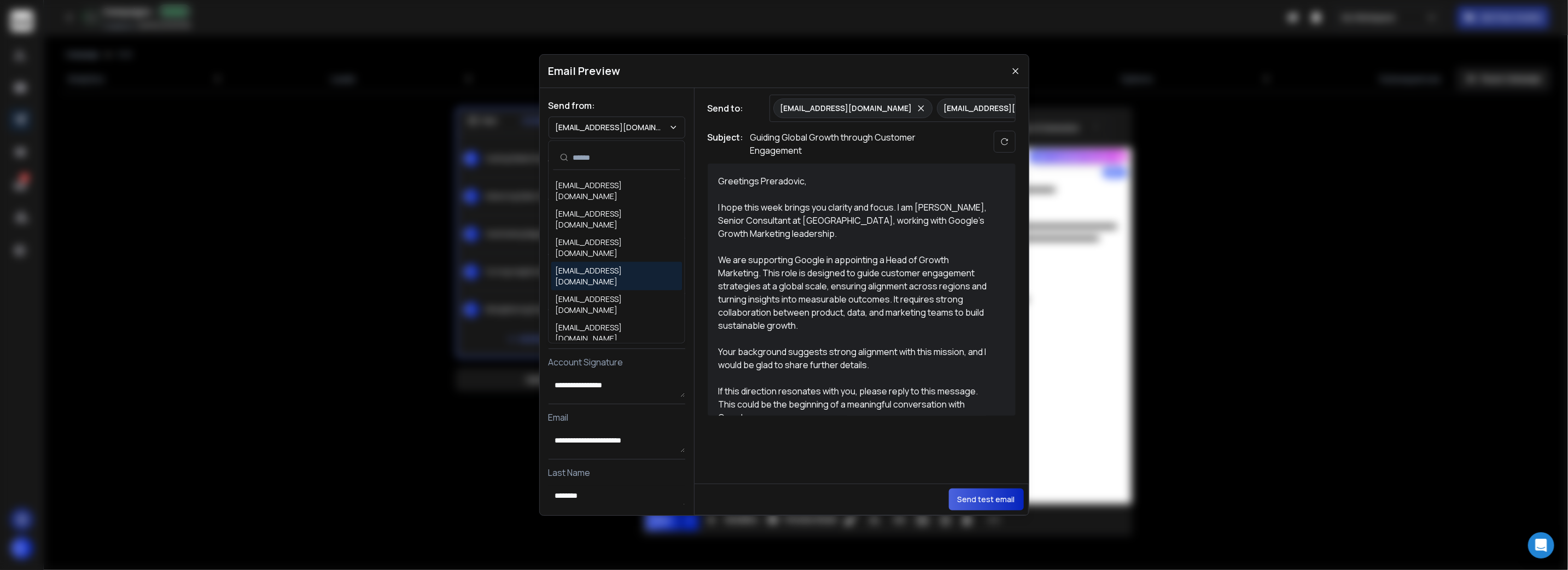
click at [601, 265] on div "[EMAIL_ADDRESS][DOMAIN_NAME]" at bounding box center [617, 276] width 122 height 22
click at [1014, 74] on icon at bounding box center [1016, 71] width 9 height 9
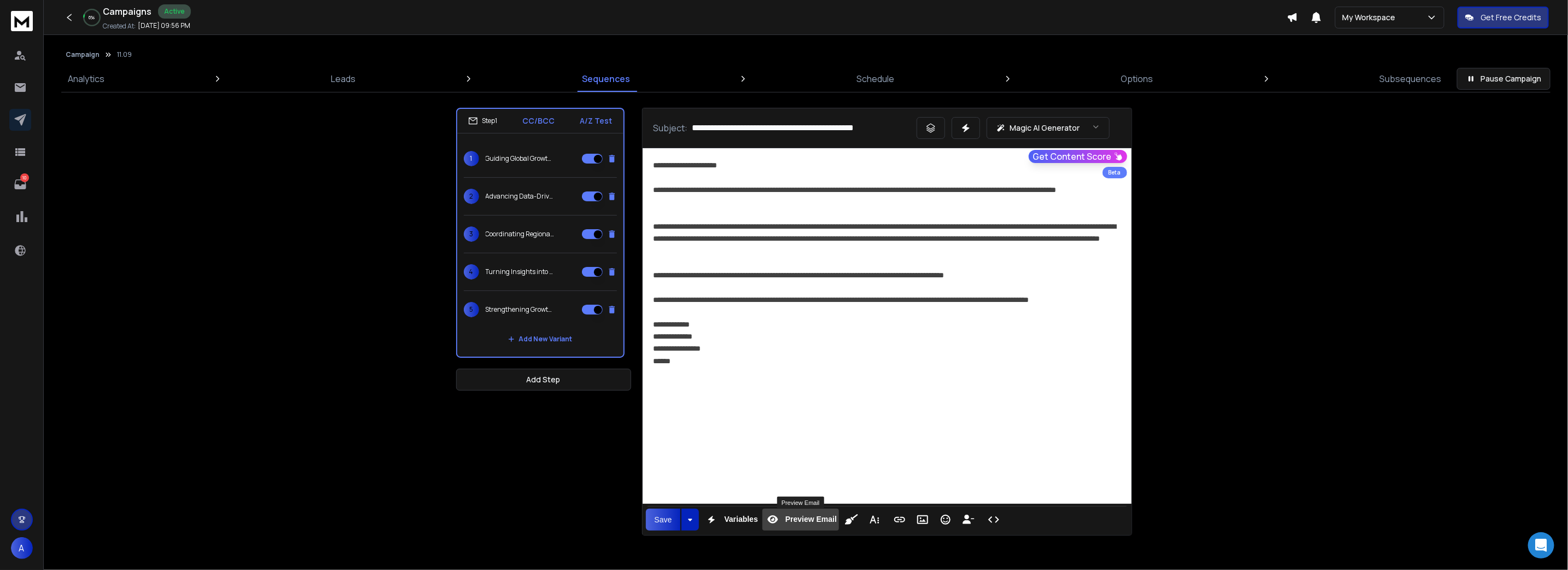
click at [799, 520] on span "Preview Email" at bounding box center [811, 519] width 56 height 9
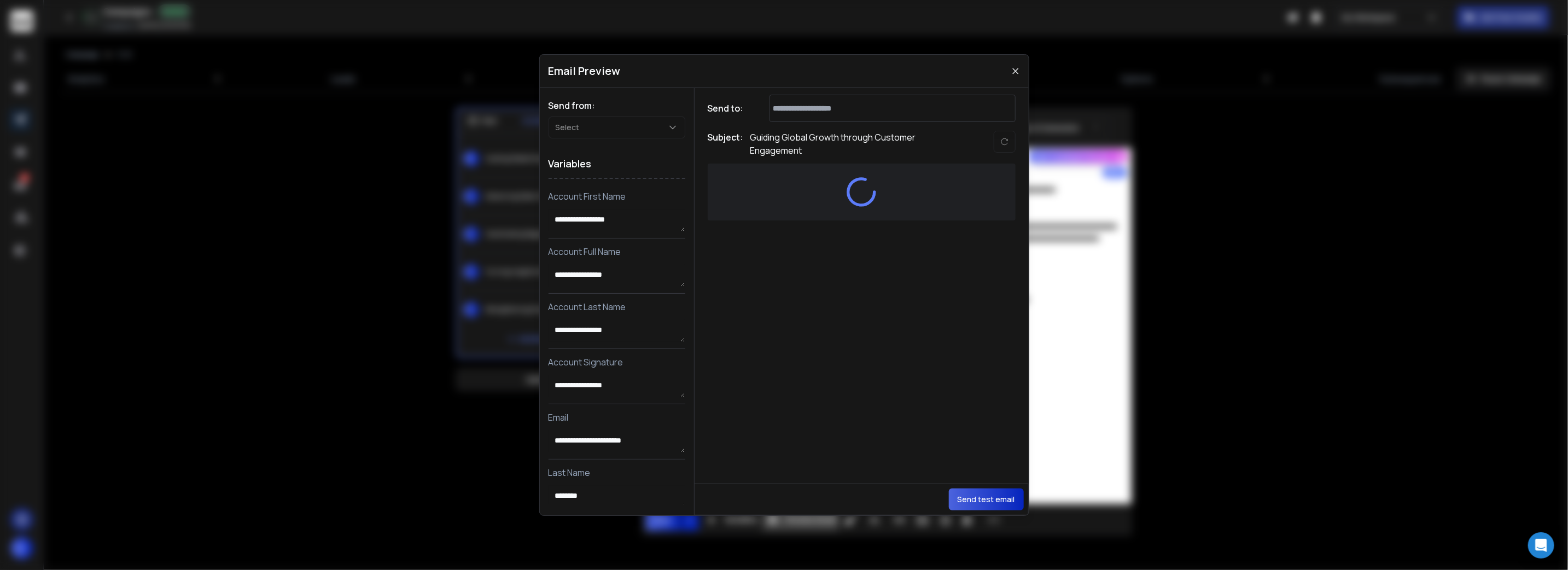
type textarea "**********"
type textarea "******"
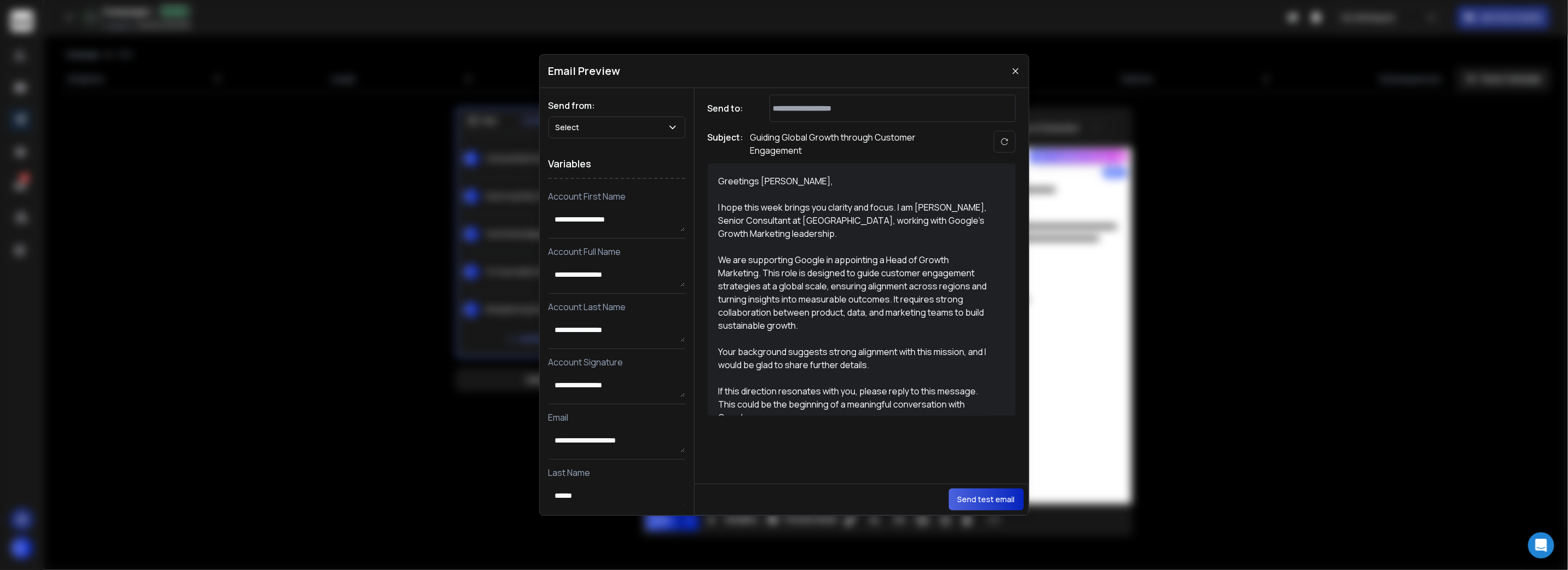
type textarea "**"
type textarea "**********"
type textarea "*******"
type textarea "**"
click at [806, 110] on input at bounding box center [892, 108] width 238 height 20
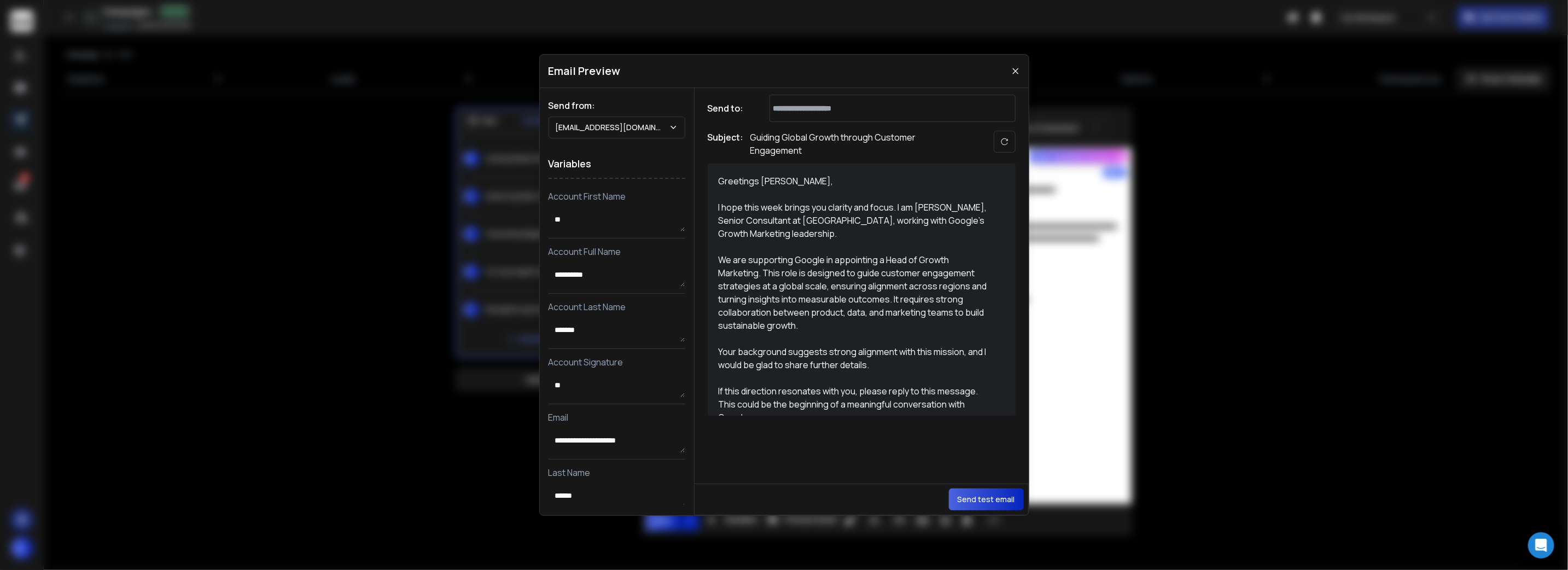
click at [811, 105] on input at bounding box center [892, 108] width 238 height 20
click at [999, 499] on button "Send test email" at bounding box center [986, 499] width 75 height 22
click at [672, 129] on icon "button" at bounding box center [673, 127] width 9 height 11
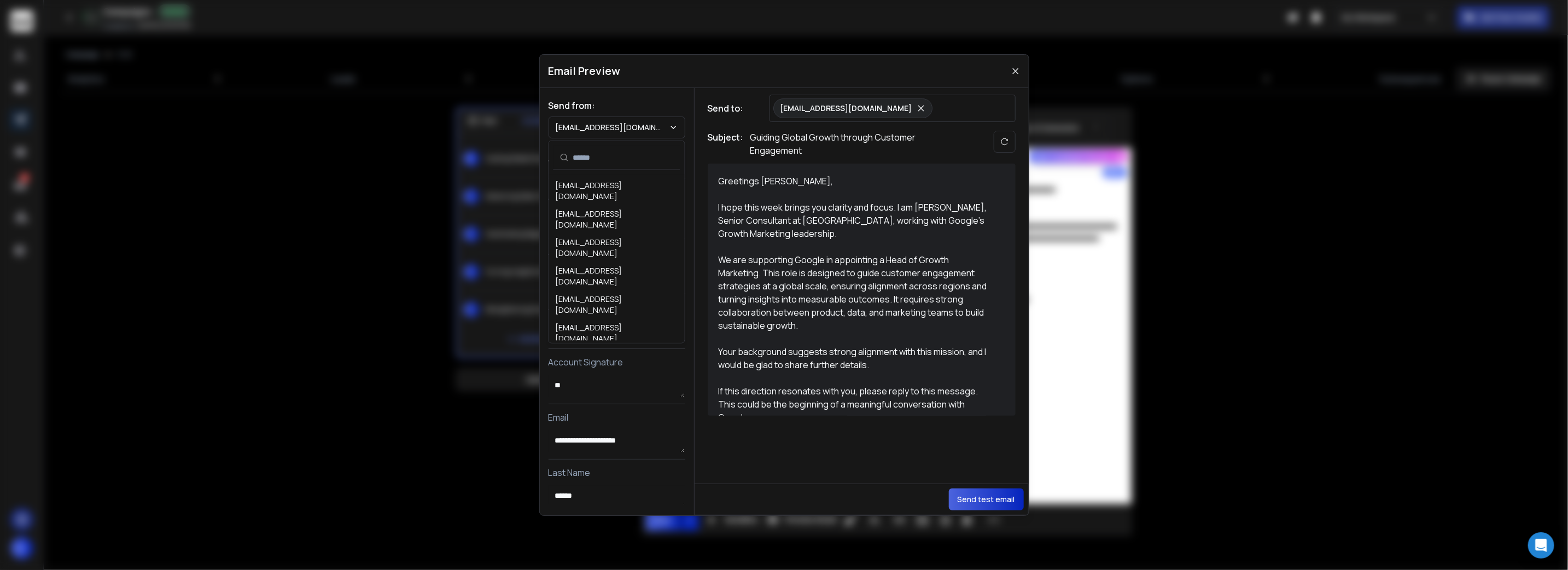
click at [1016, 70] on icon at bounding box center [1015, 71] width 6 height 6
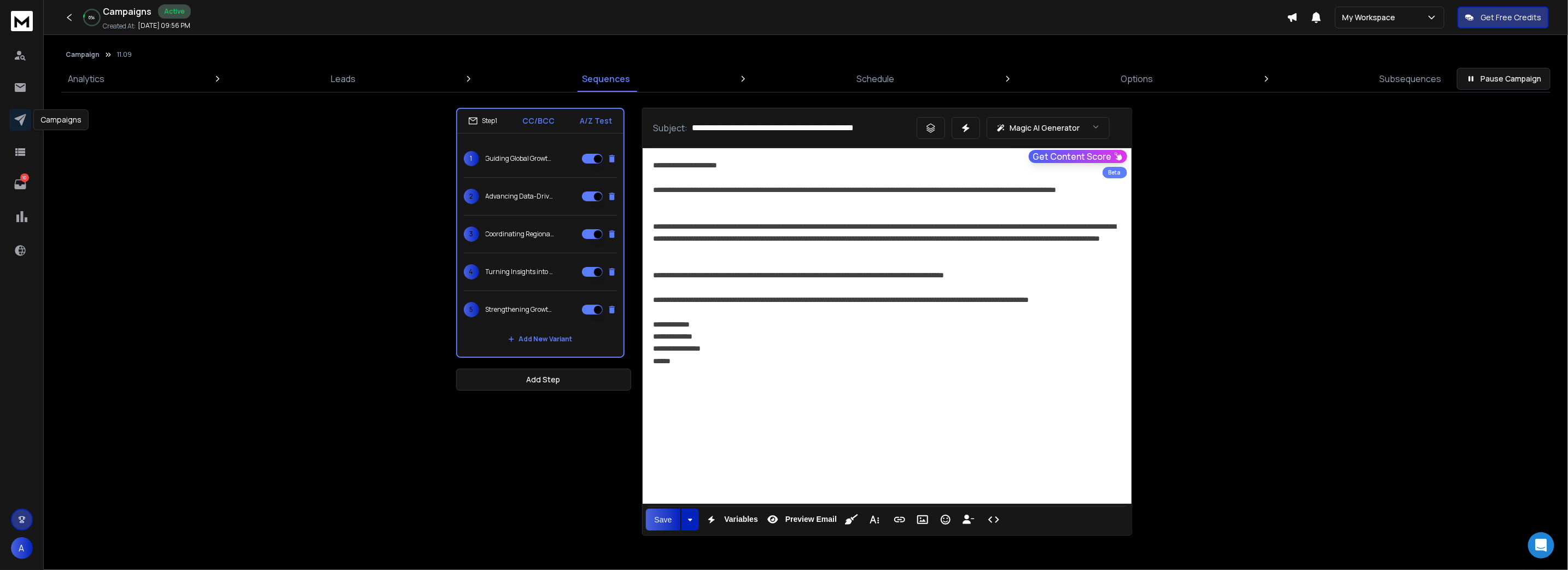
click at [19, 115] on icon at bounding box center [20, 120] width 13 height 13
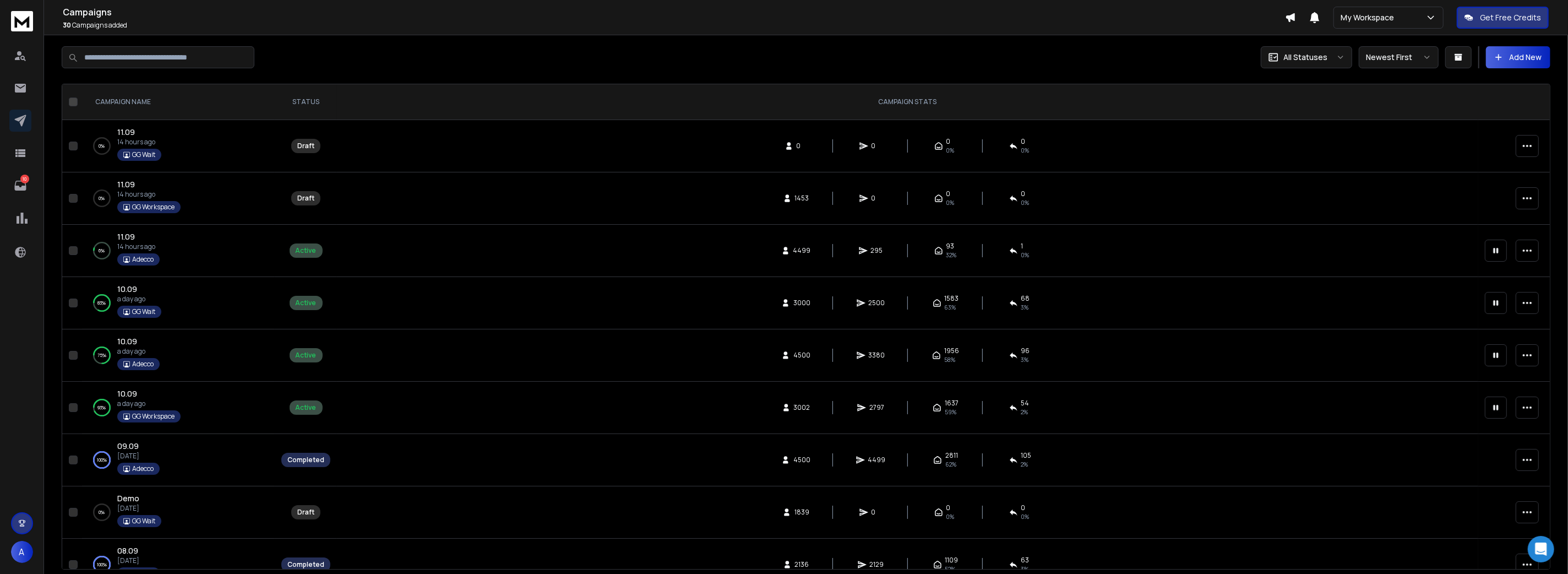
click at [556, 204] on div "1453 0 0 0% 0 0%" at bounding box center [907, 198] width 1128 height 18
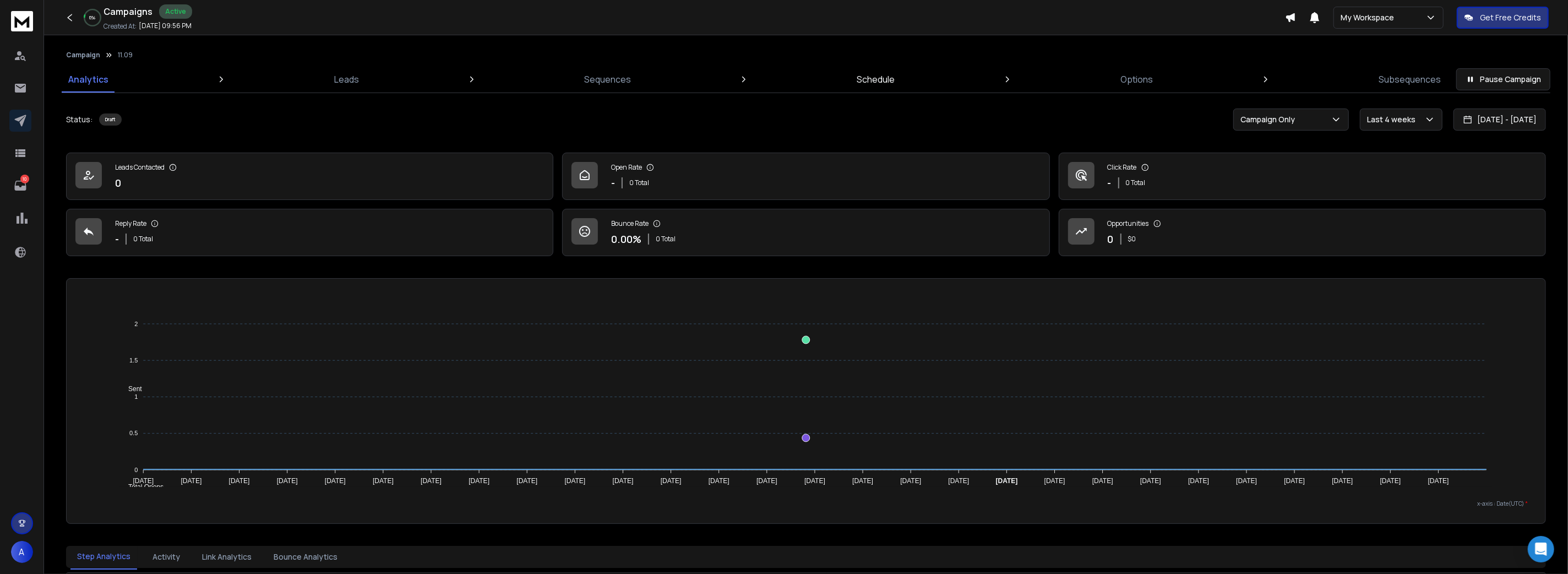
click at [878, 77] on p "Schedule" at bounding box center [876, 79] width 38 height 13
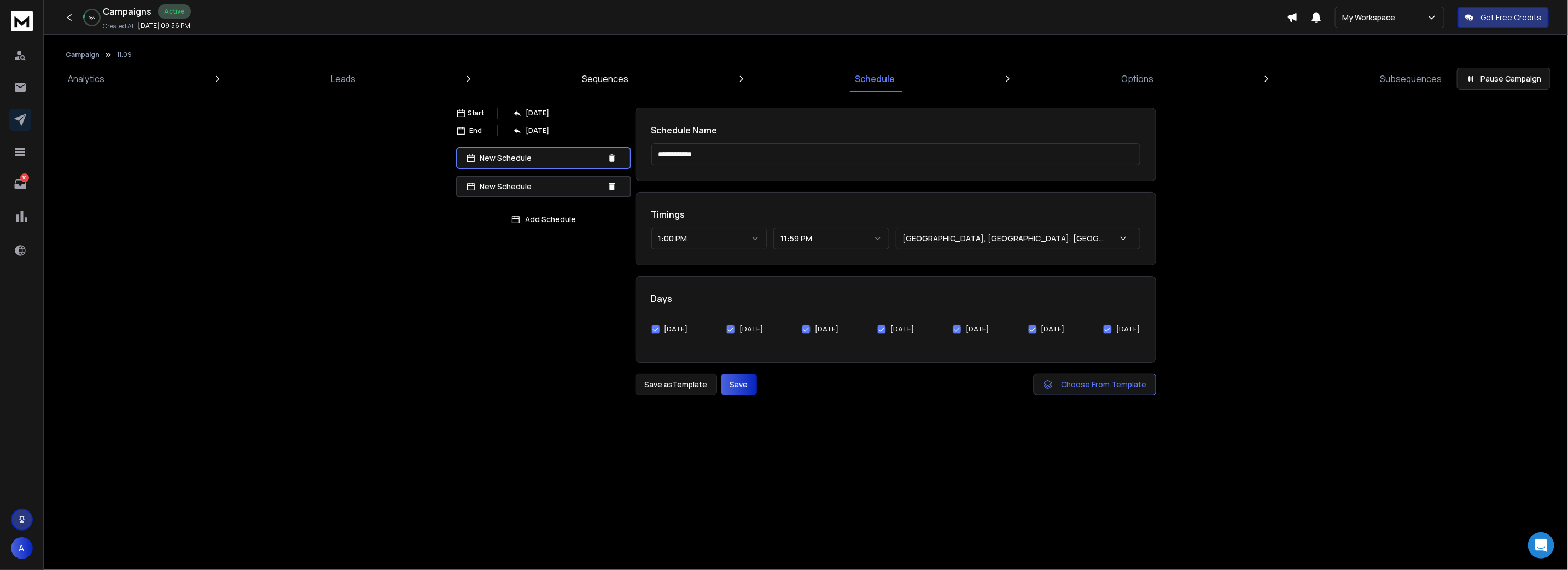
click at [604, 77] on p "Sequences" at bounding box center [605, 78] width 46 height 13
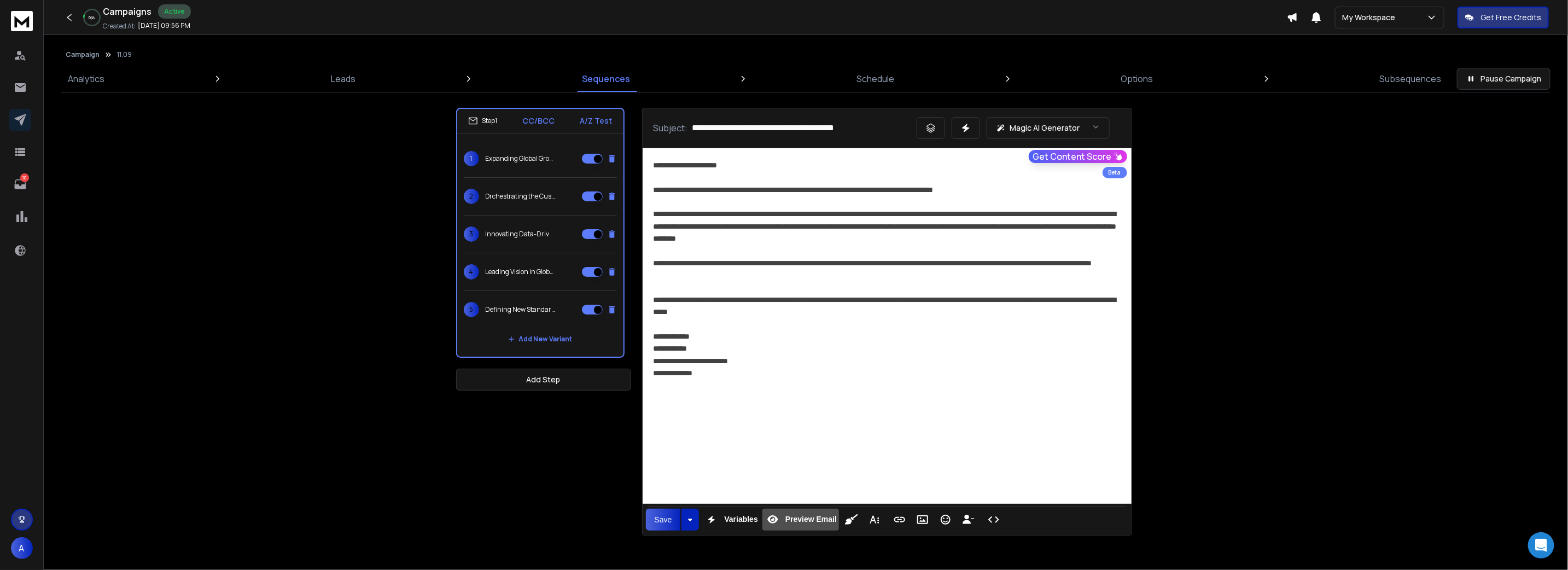
click at [791, 518] on span "Preview Email" at bounding box center [811, 519] width 56 height 9
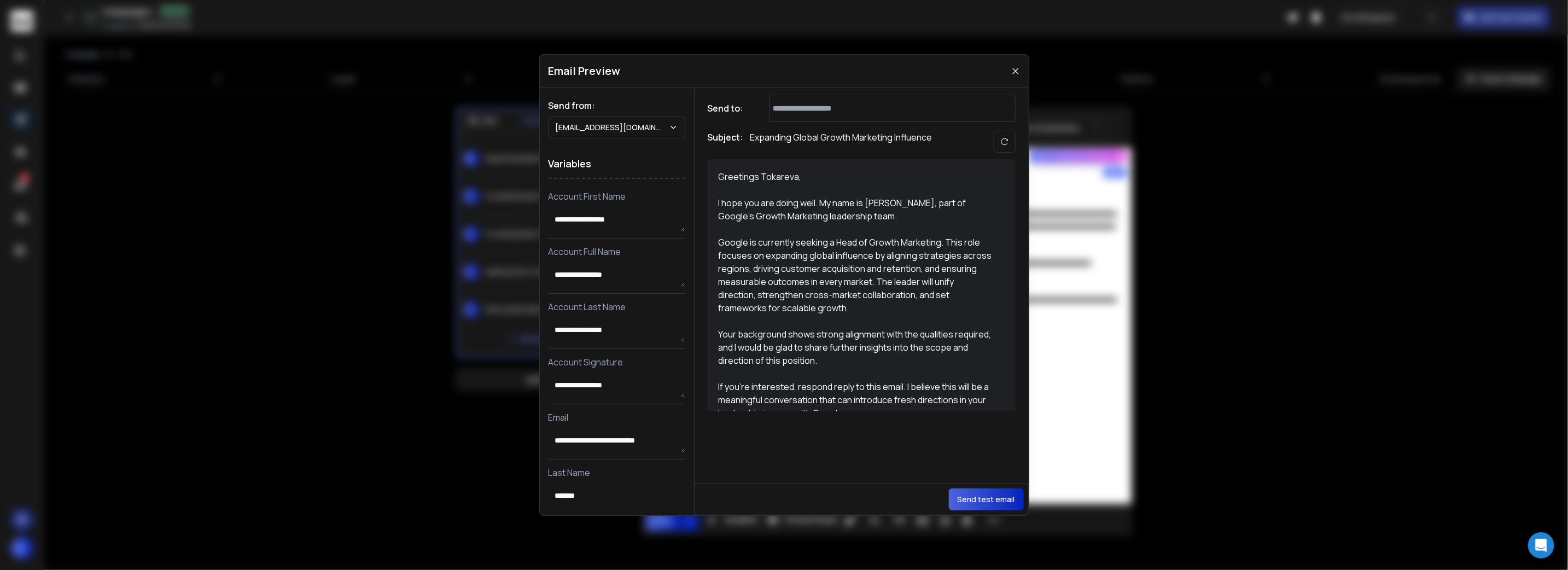
click at [809, 111] on input at bounding box center [892, 108] width 238 height 20
click at [995, 499] on button "Send test email" at bounding box center [986, 499] width 75 height 22
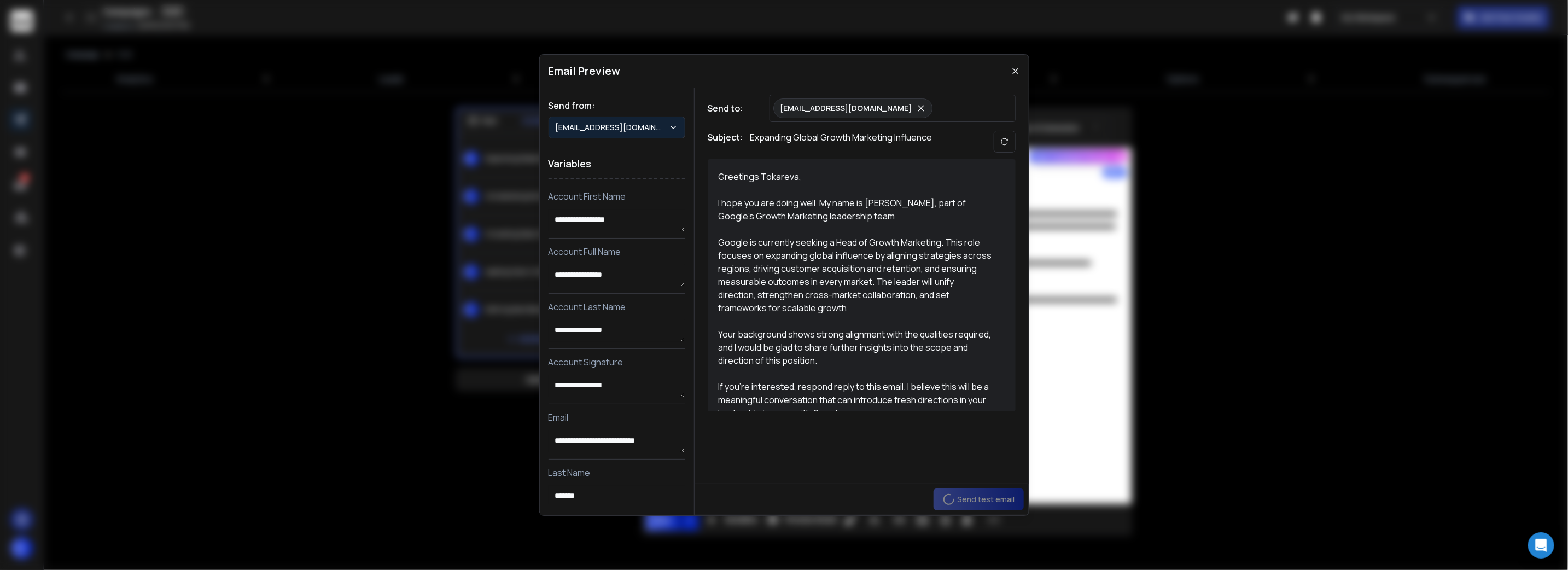
click at [675, 126] on icon "button" at bounding box center [673, 127] width 9 height 11
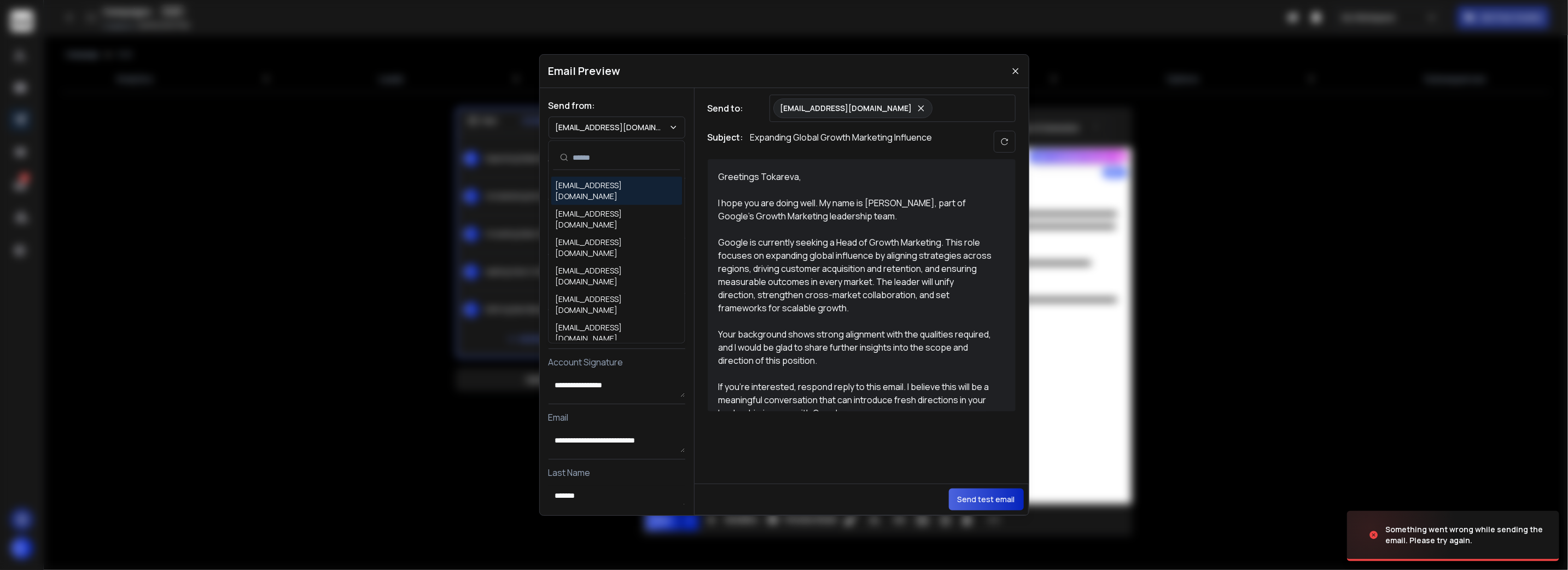
click at [1014, 70] on icon at bounding box center [1016, 71] width 9 height 9
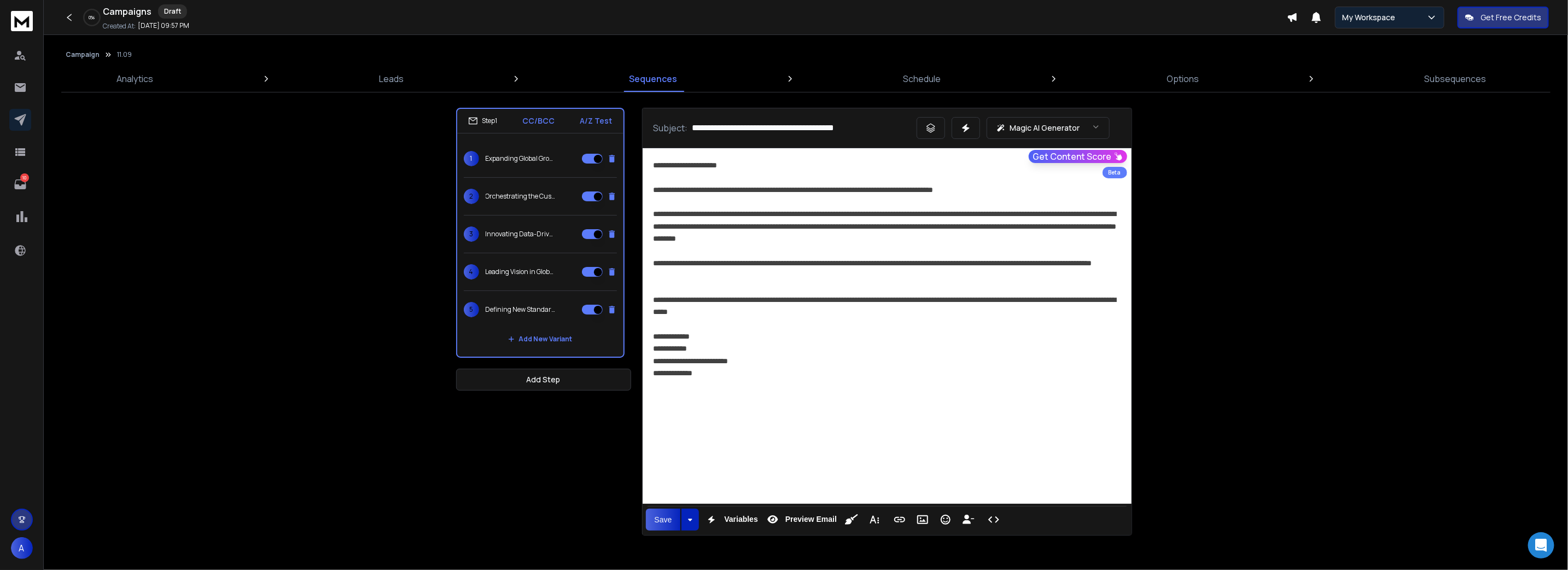
click at [1416, 18] on div "My Workspace" at bounding box center [1390, 17] width 95 height 11
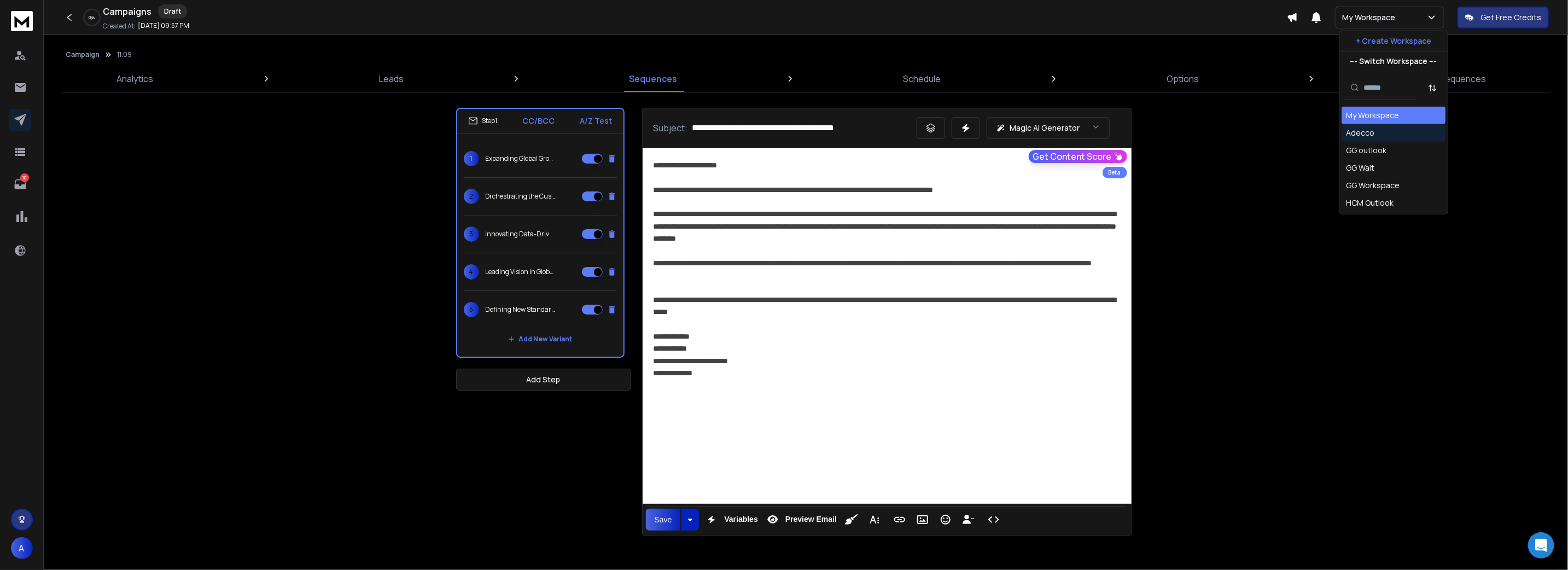
click at [1368, 131] on div "Adecco" at bounding box center [1360, 132] width 28 height 11
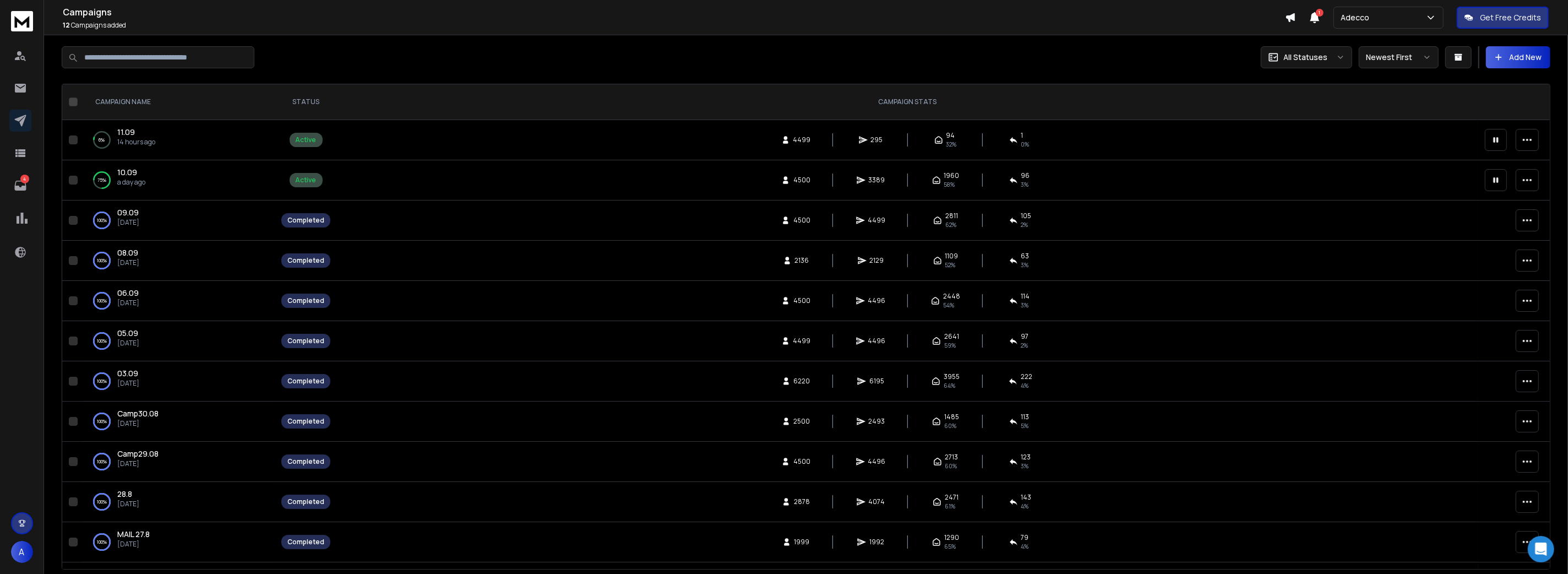
click at [203, 140] on div "6 % 11.09 14 hours ago" at bounding box center [178, 140] width 171 height 27
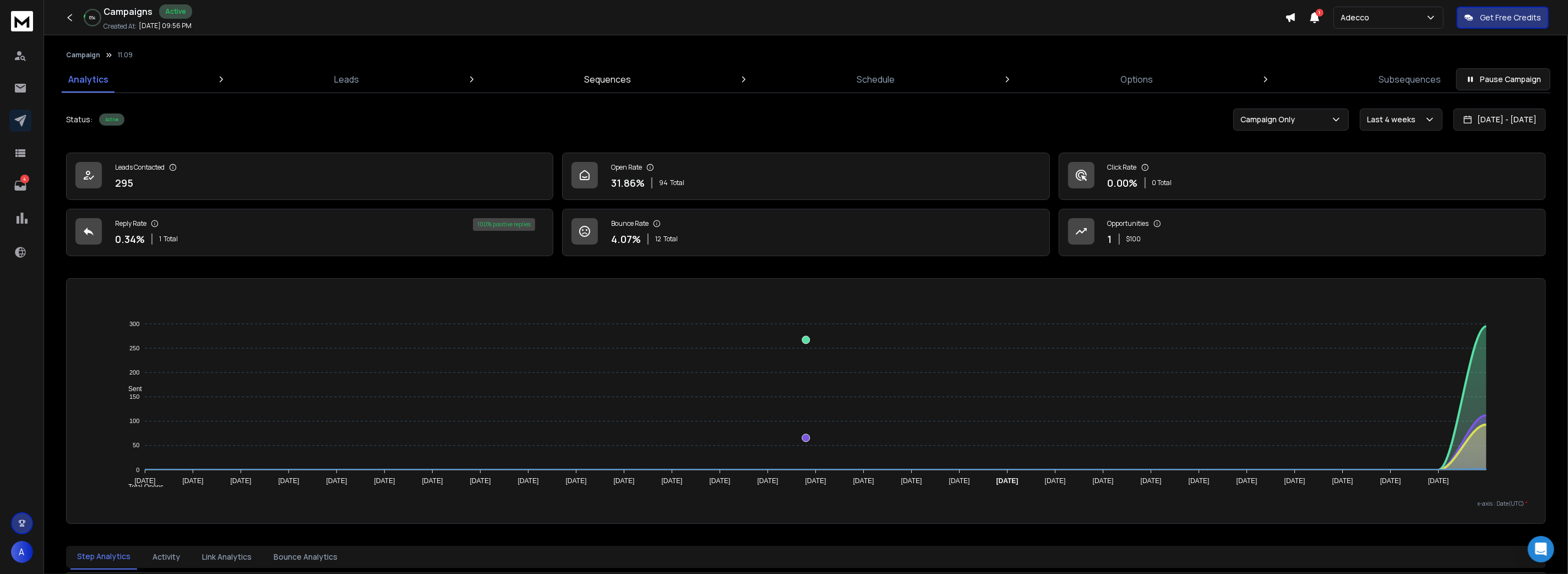
click at [612, 78] on p "Sequences" at bounding box center [608, 79] width 47 height 13
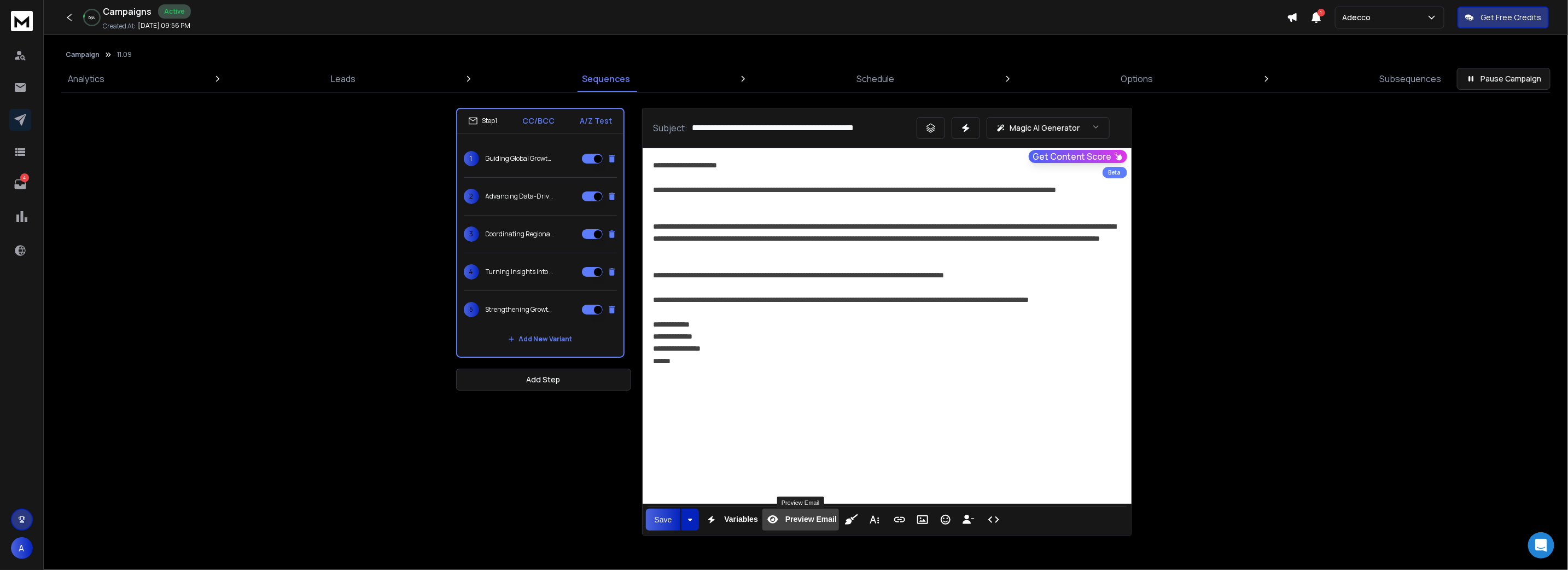
click at [790, 518] on span "Preview Email" at bounding box center [811, 519] width 56 height 9
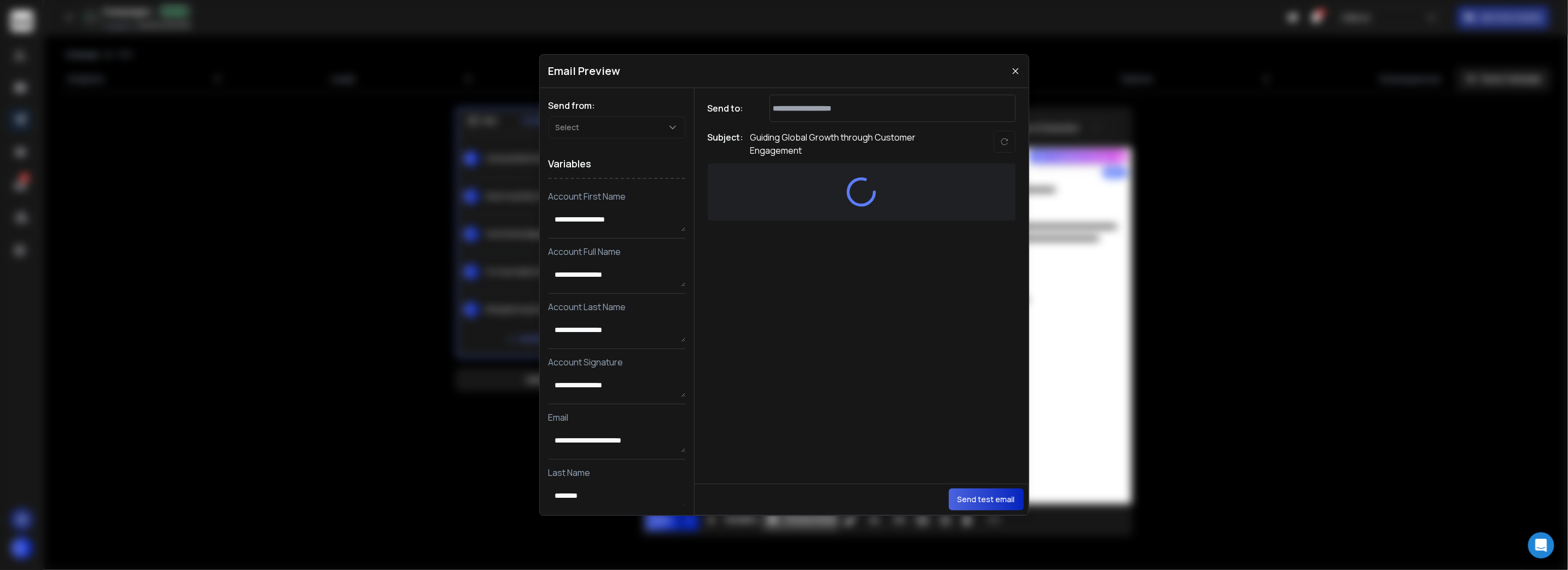
type textarea "**********"
type textarea "*****"
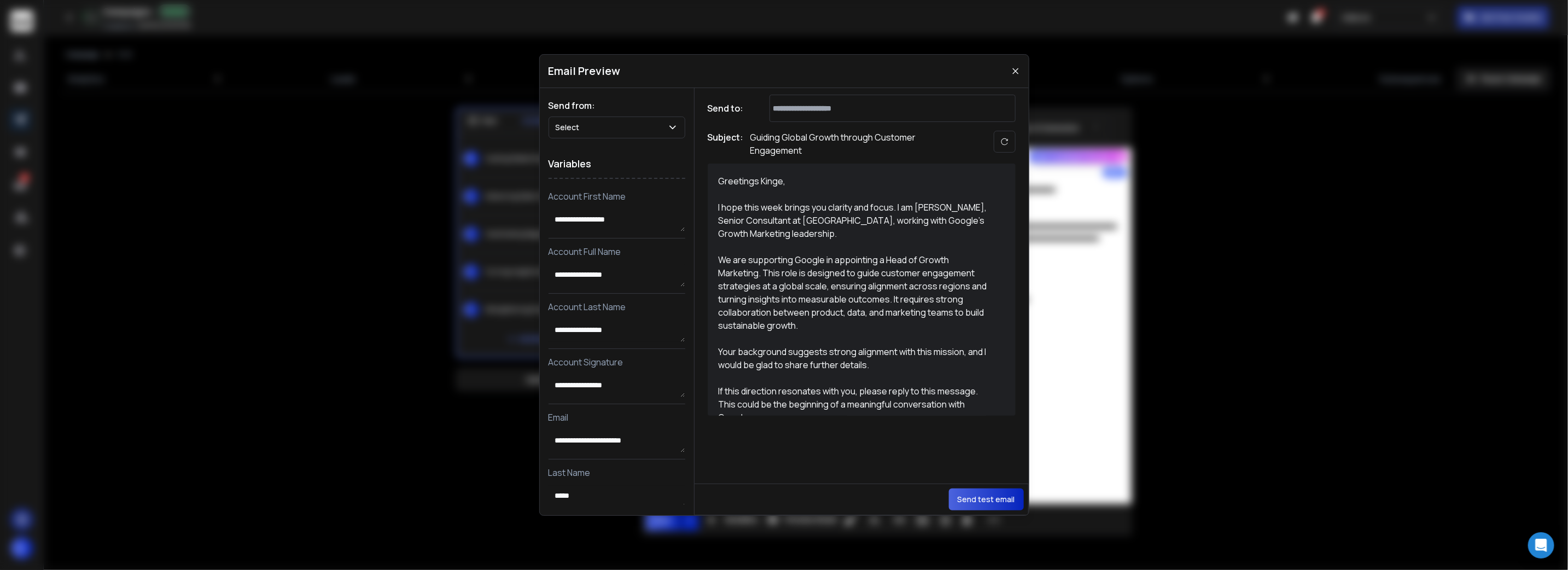
type textarea "******"
type textarea "**********"
type textarea "*******"
type textarea "******"
click at [806, 107] on input at bounding box center [892, 108] width 238 height 20
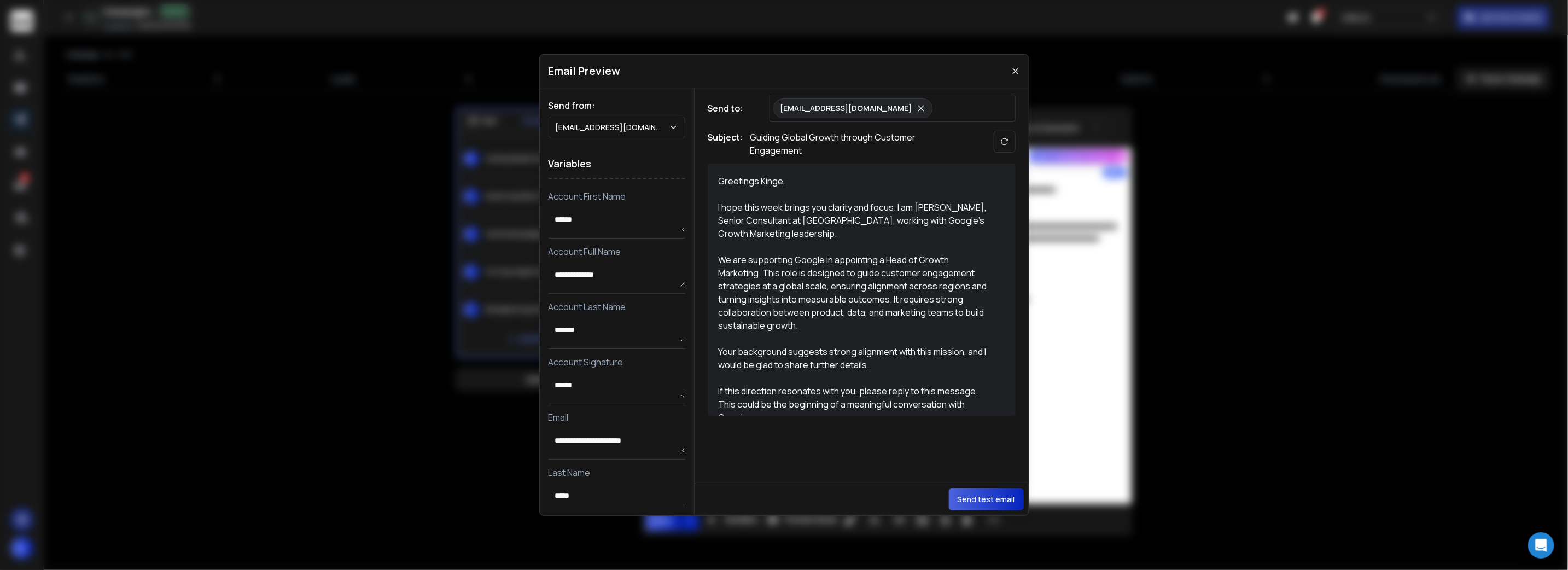
click at [988, 498] on button "Send test email" at bounding box center [986, 499] width 75 height 22
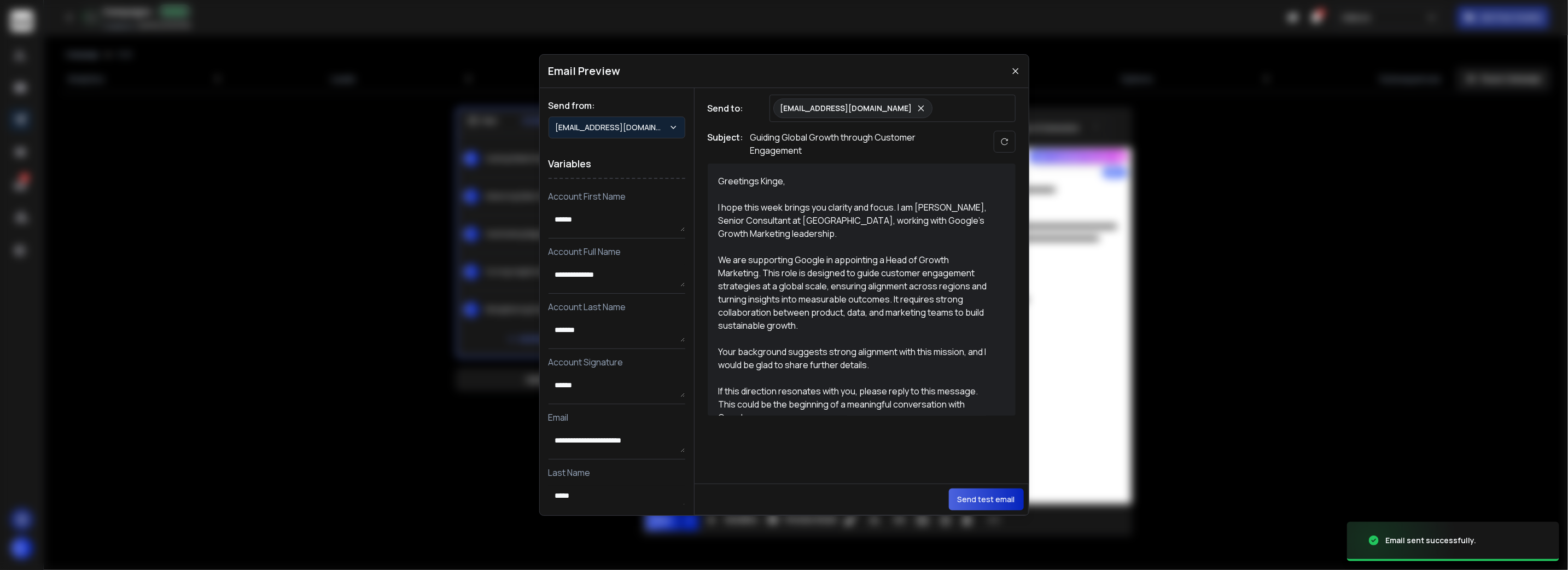
click at [669, 129] on icon "button" at bounding box center [673, 127] width 9 height 11
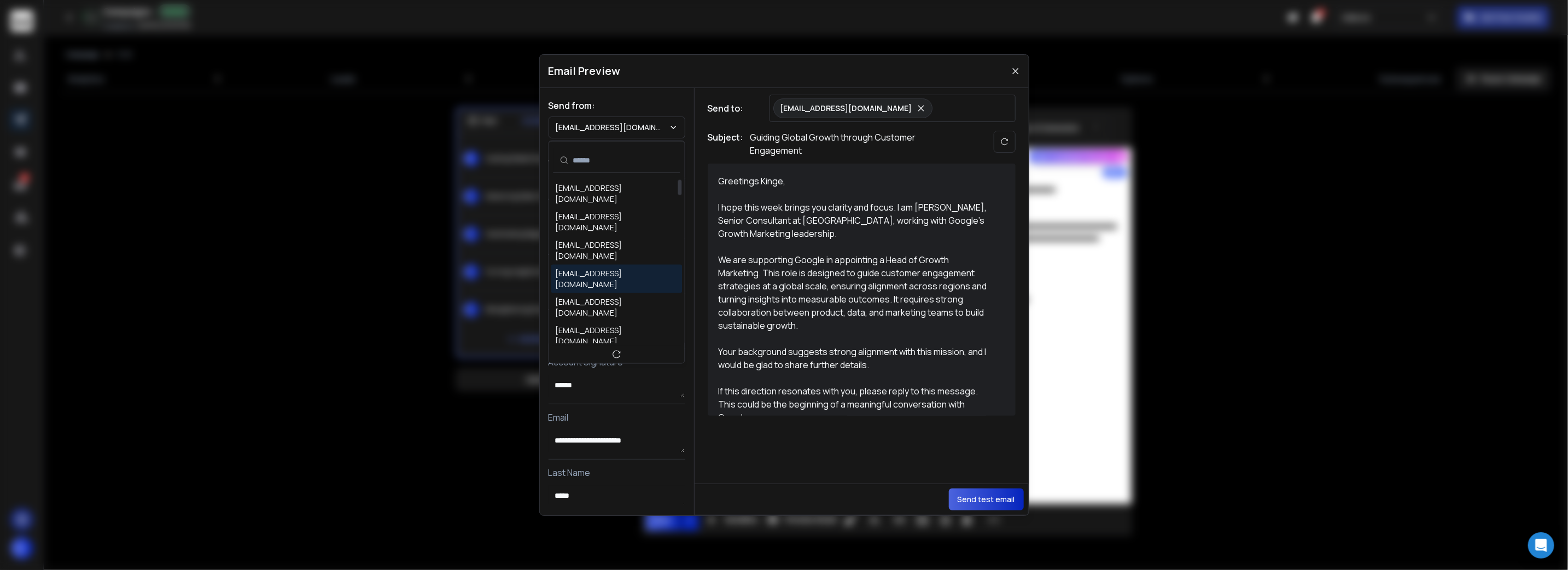
click at [599, 268] on div "staffing@adeccogrow.com" at bounding box center [617, 278] width 122 height 22
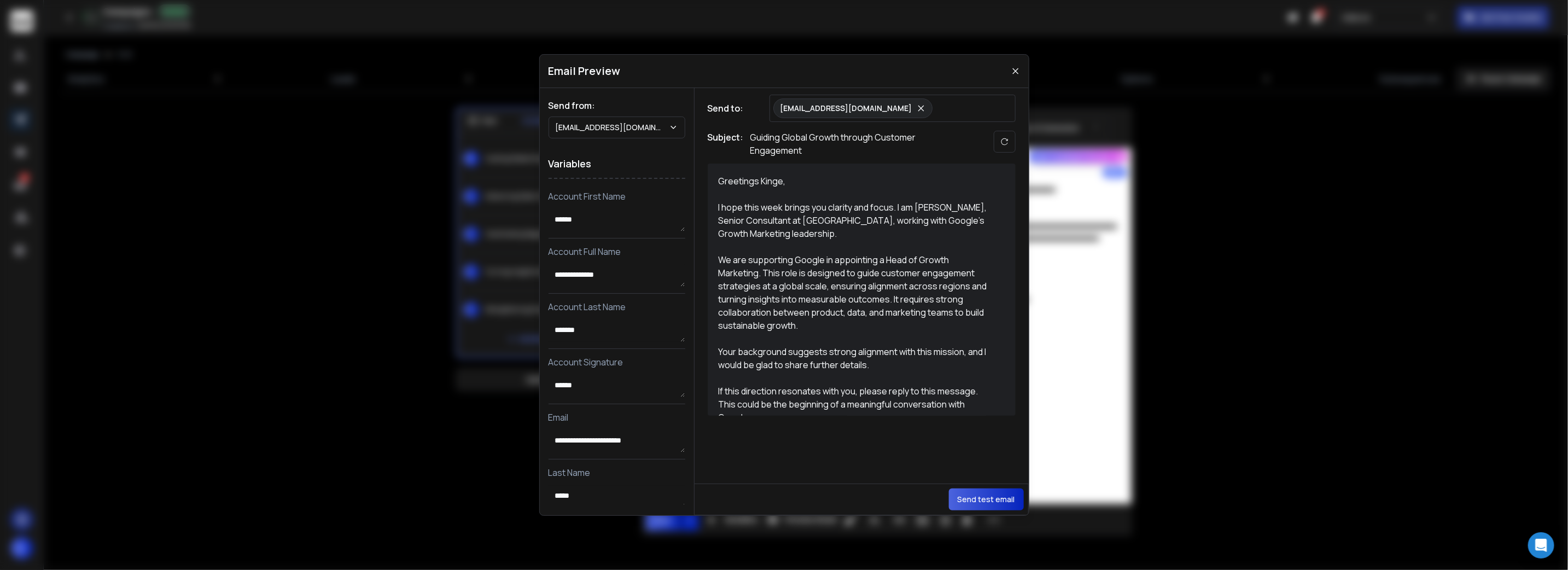
click at [977, 492] on button "Send test email" at bounding box center [986, 499] width 75 height 22
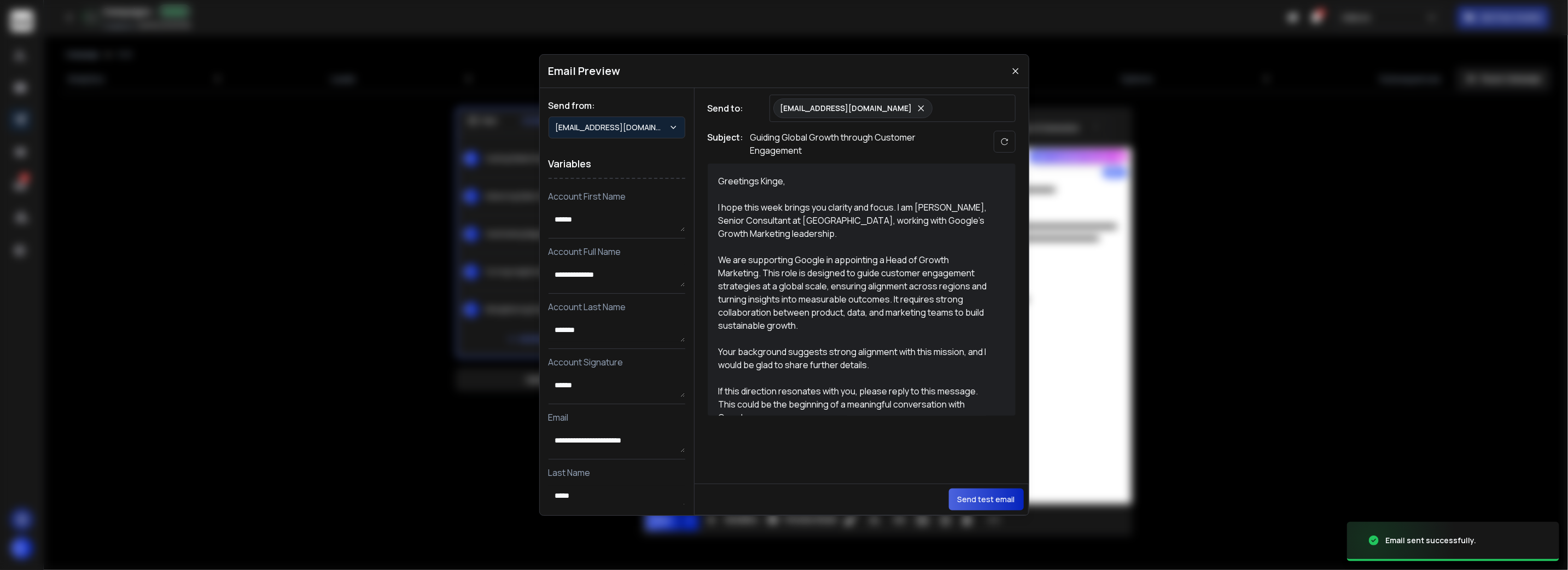
click at [651, 129] on p "staffing@adeccogrow.com" at bounding box center [612, 127] width 113 height 11
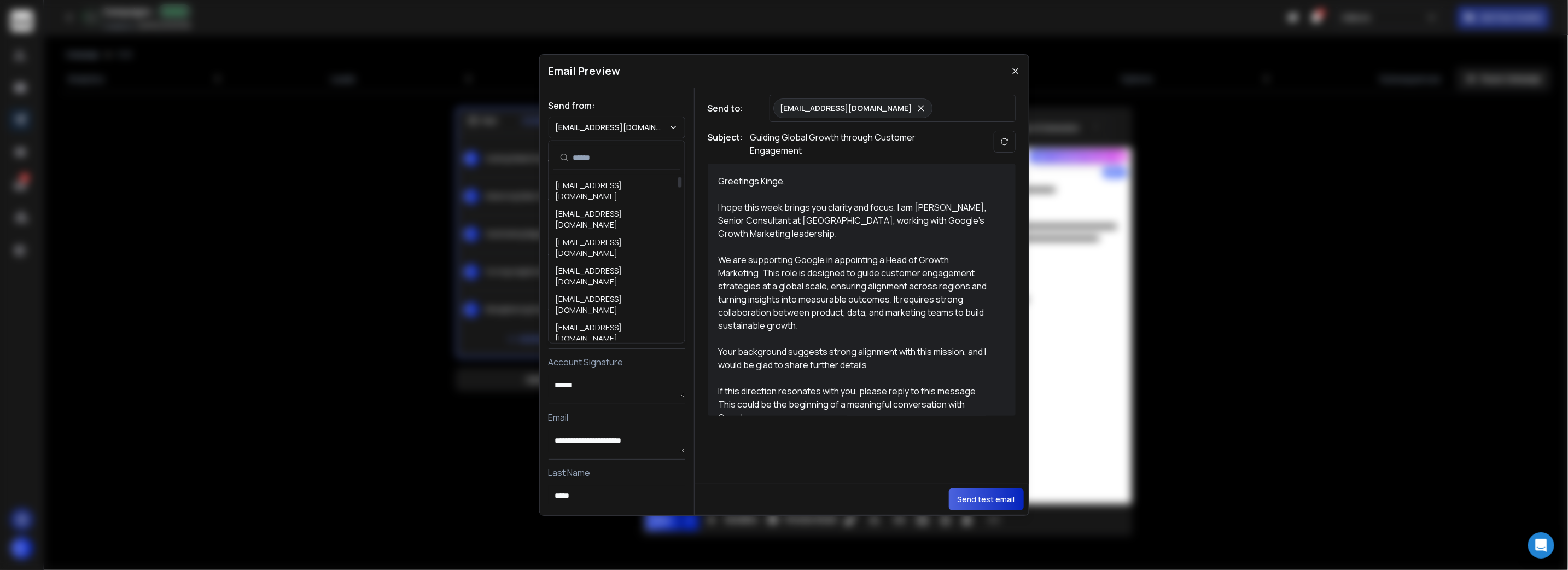
click at [613, 376] on div "recruit@adeccotalentforce.com" at bounding box center [616, 390] width 131 height 28
click at [994, 498] on button "Send test email" at bounding box center [986, 499] width 75 height 22
click at [1014, 68] on icon at bounding box center [1016, 71] width 9 height 9
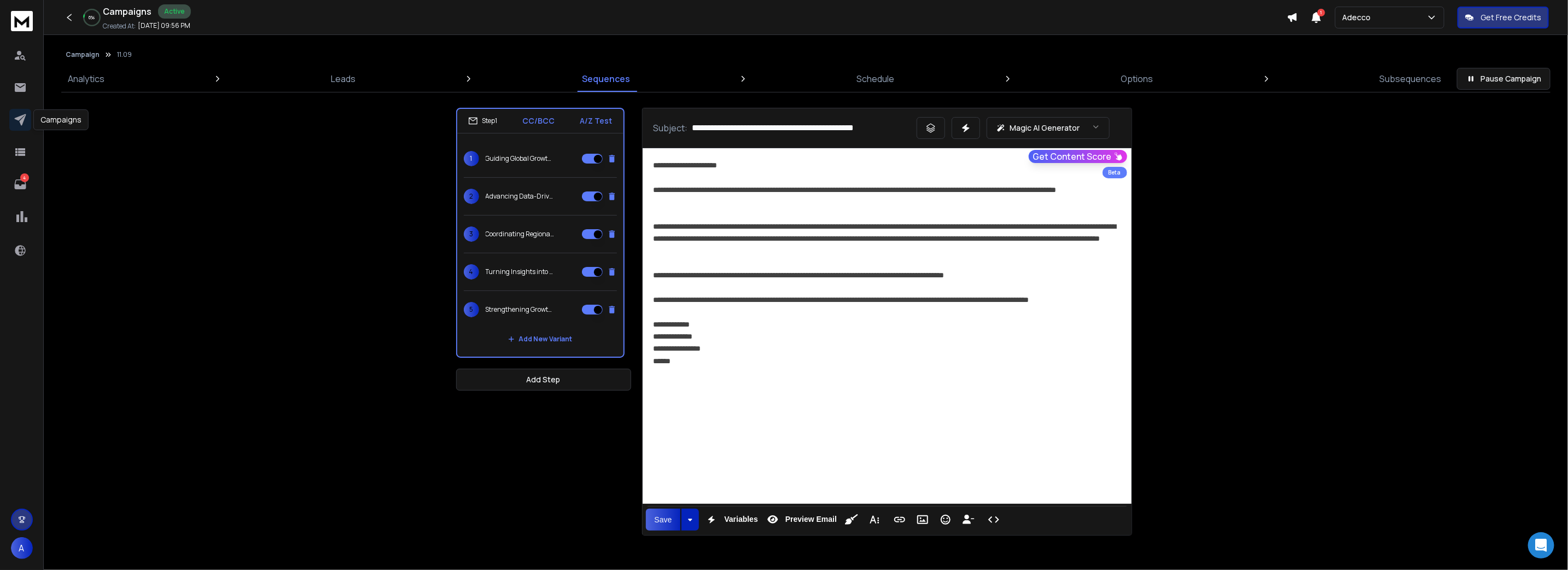
click at [16, 116] on icon at bounding box center [20, 120] width 13 height 13
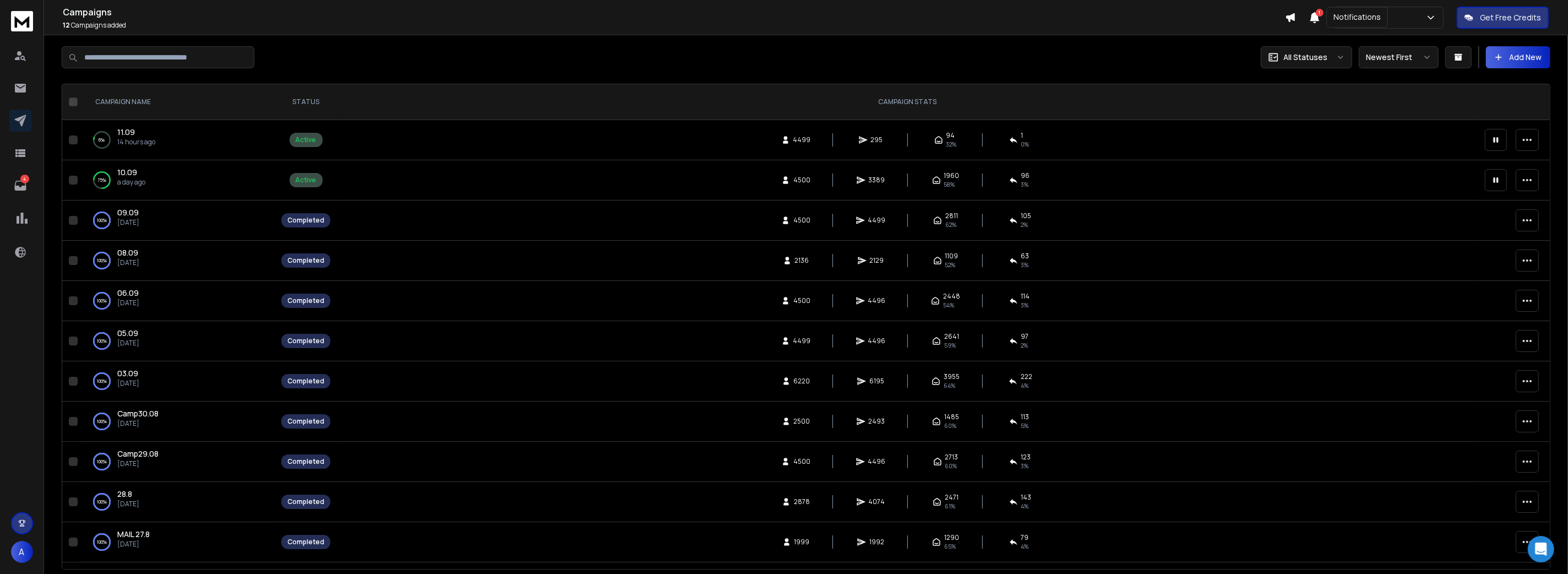
click at [1320, 14] on span "1" at bounding box center [1319, 12] width 8 height 8
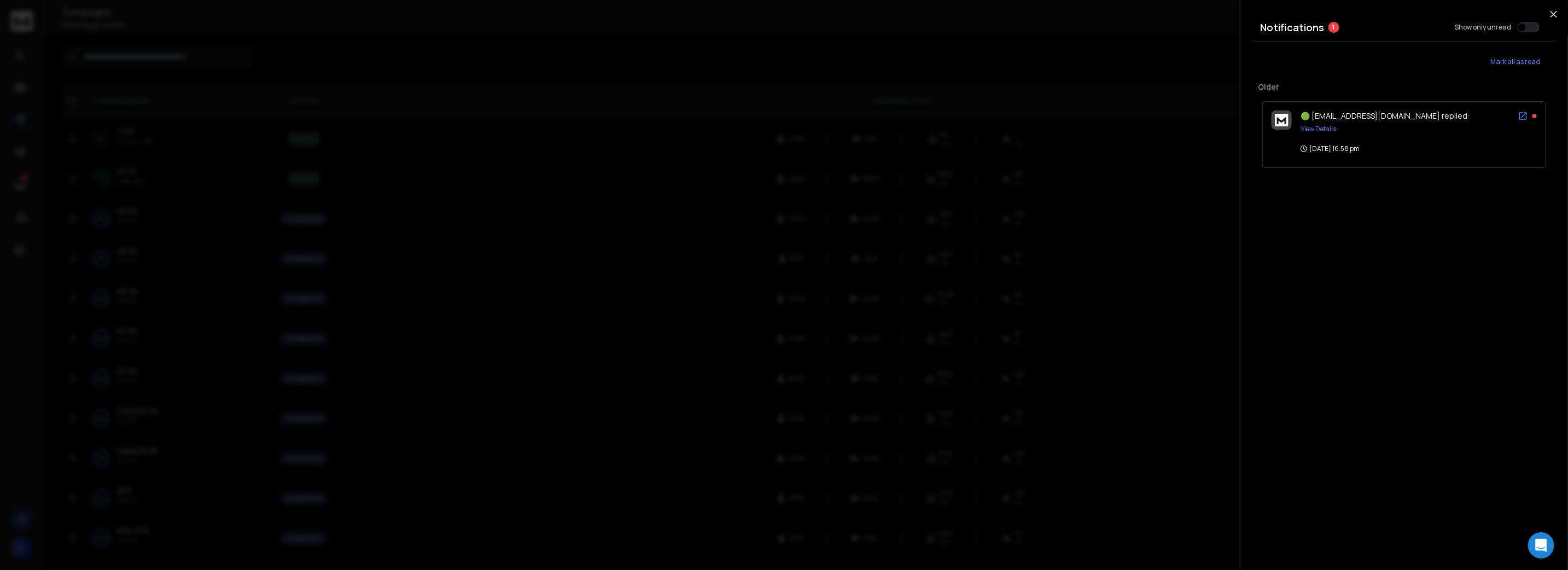
click at [1554, 14] on icon "button" at bounding box center [1553, 14] width 11 height 11
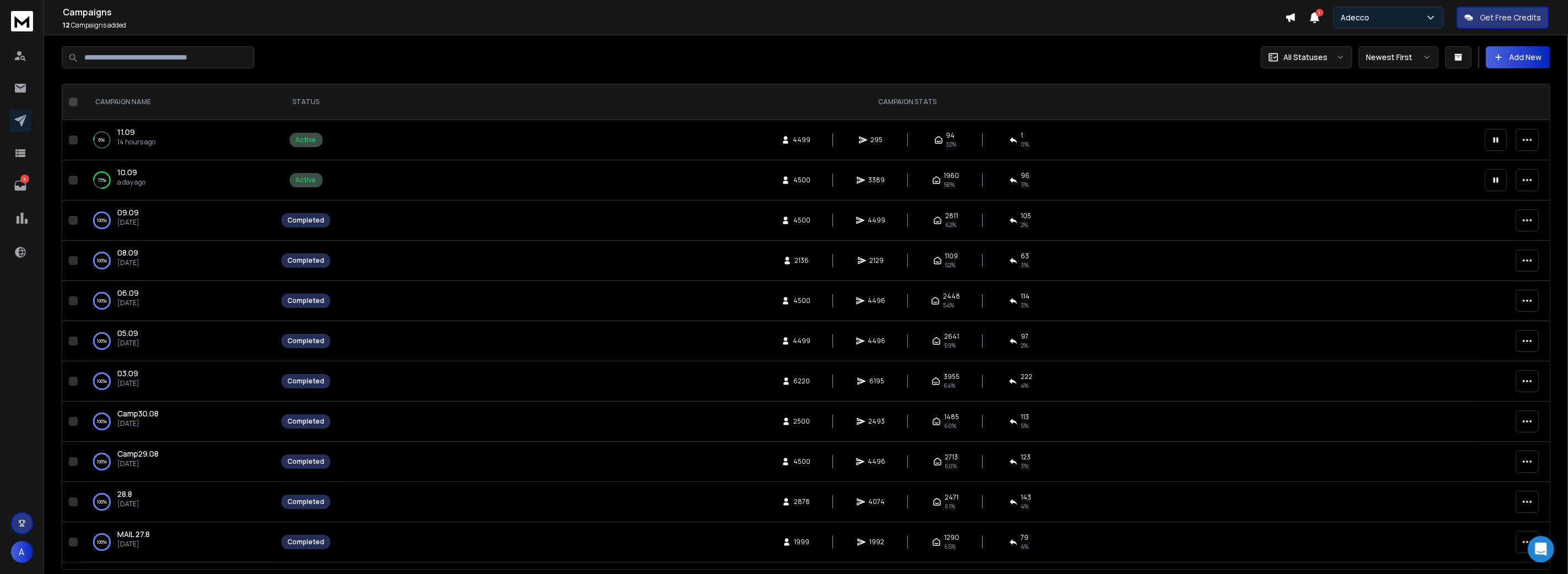
click at [1393, 13] on div "Adecco" at bounding box center [1389, 17] width 96 height 11
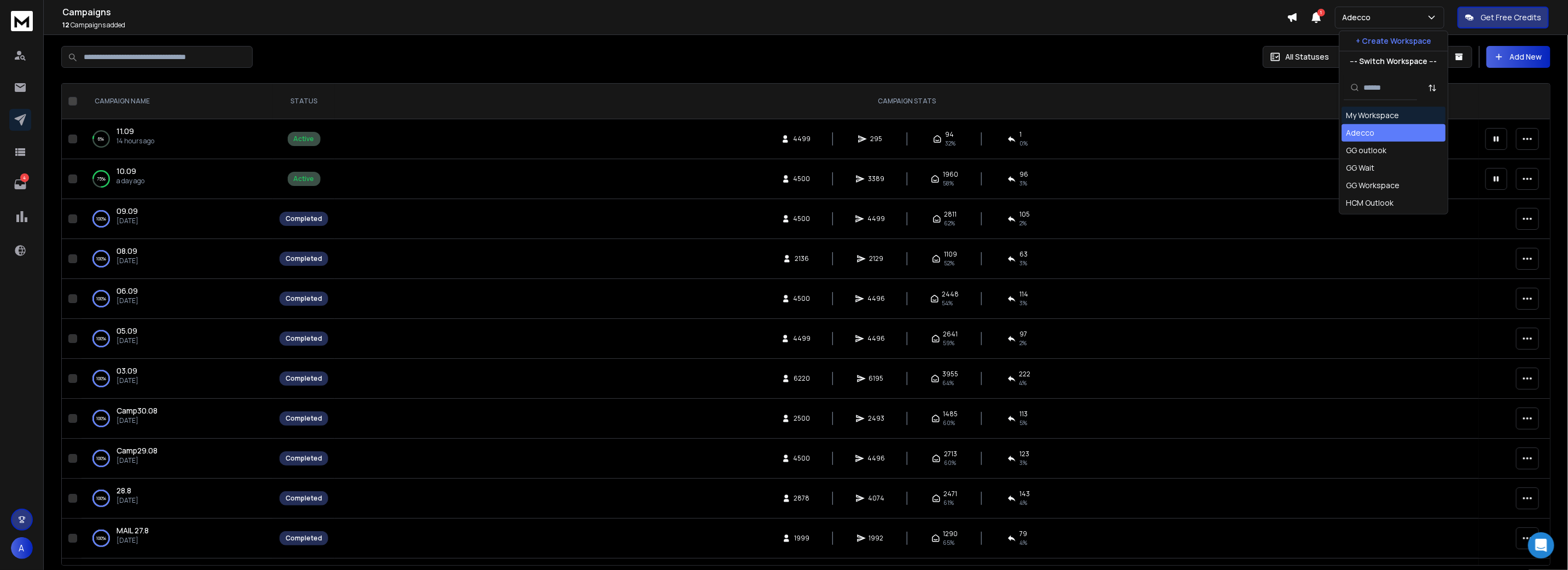
click at [1367, 113] on div "My Workspace" at bounding box center [1372, 115] width 53 height 11
